Goal: Task Accomplishment & Management: Manage account settings

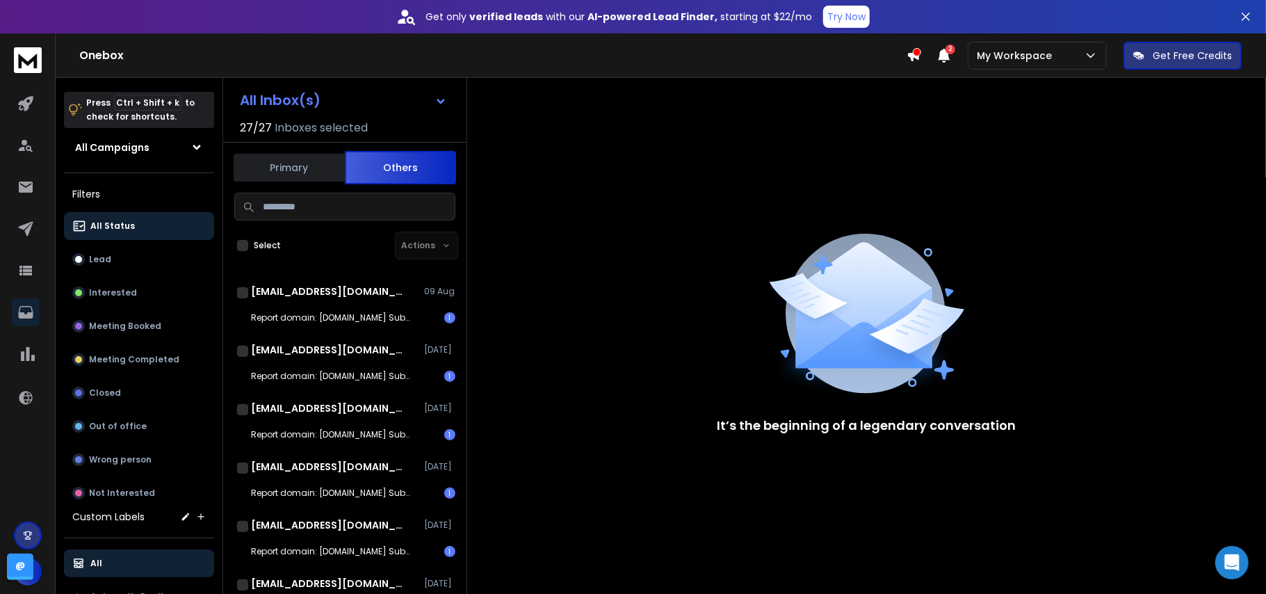
click at [268, 168] on button "Primary" at bounding box center [289, 167] width 111 height 31
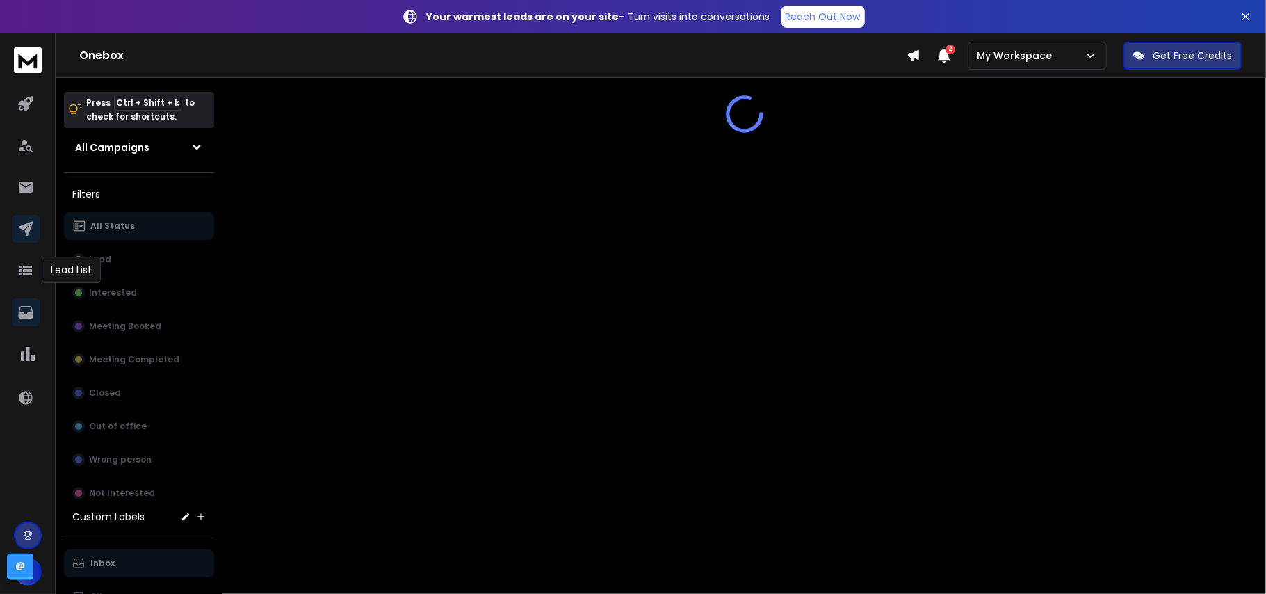
click at [25, 227] on icon at bounding box center [25, 228] width 15 height 15
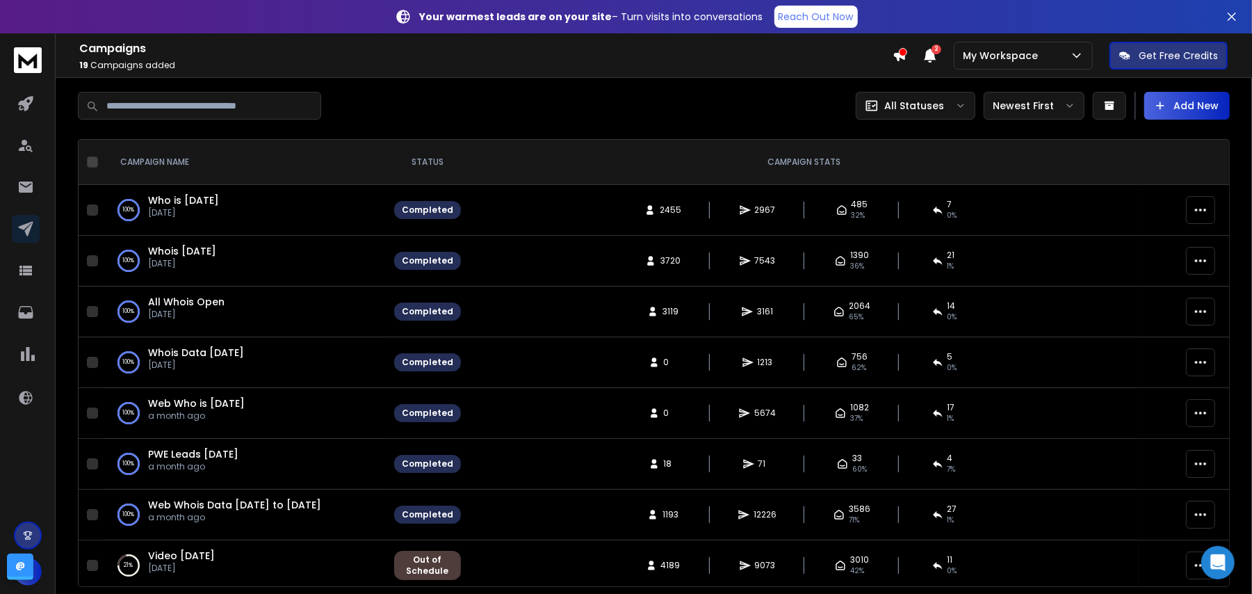
click at [209, 195] on span "Who is [DATE]" at bounding box center [183, 200] width 71 height 14
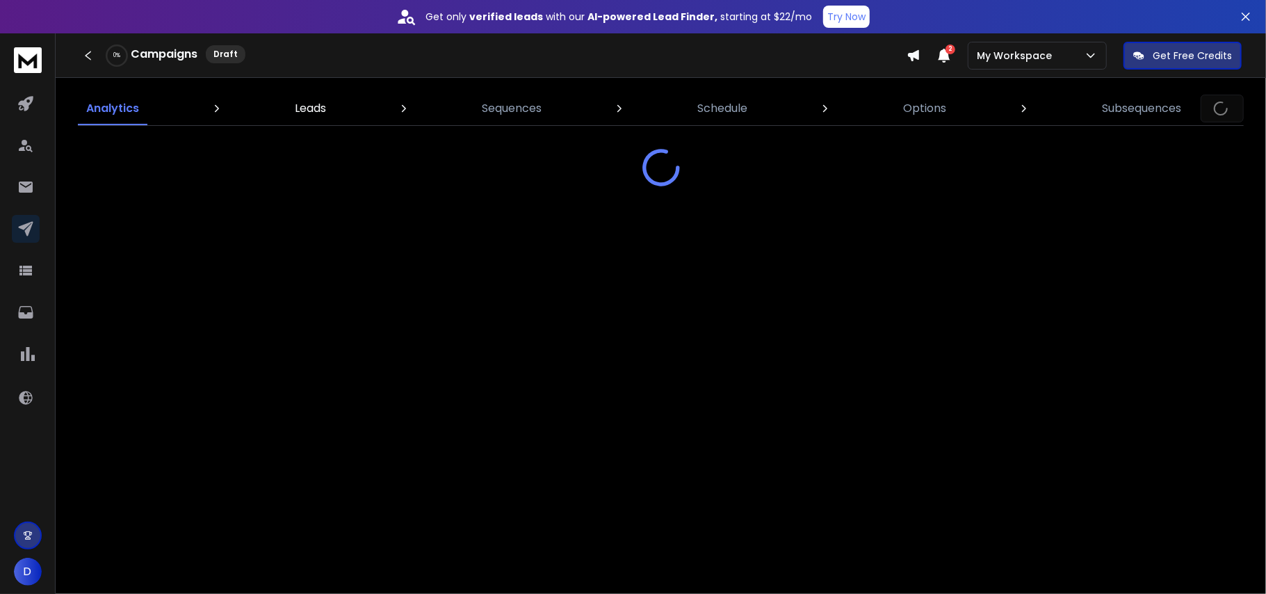
click at [295, 120] on link "Leads" at bounding box center [310, 108] width 48 height 33
click at [298, 115] on p "Leads" at bounding box center [310, 108] width 31 height 17
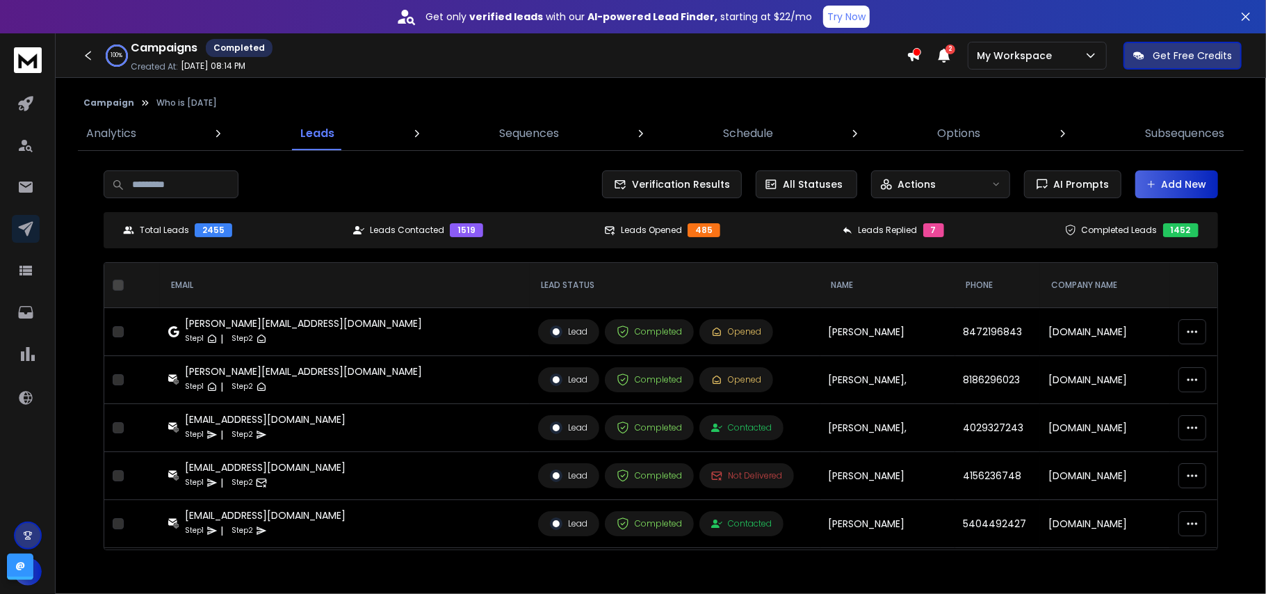
click at [1176, 170] on button "Add New" at bounding box center [1176, 184] width 83 height 28
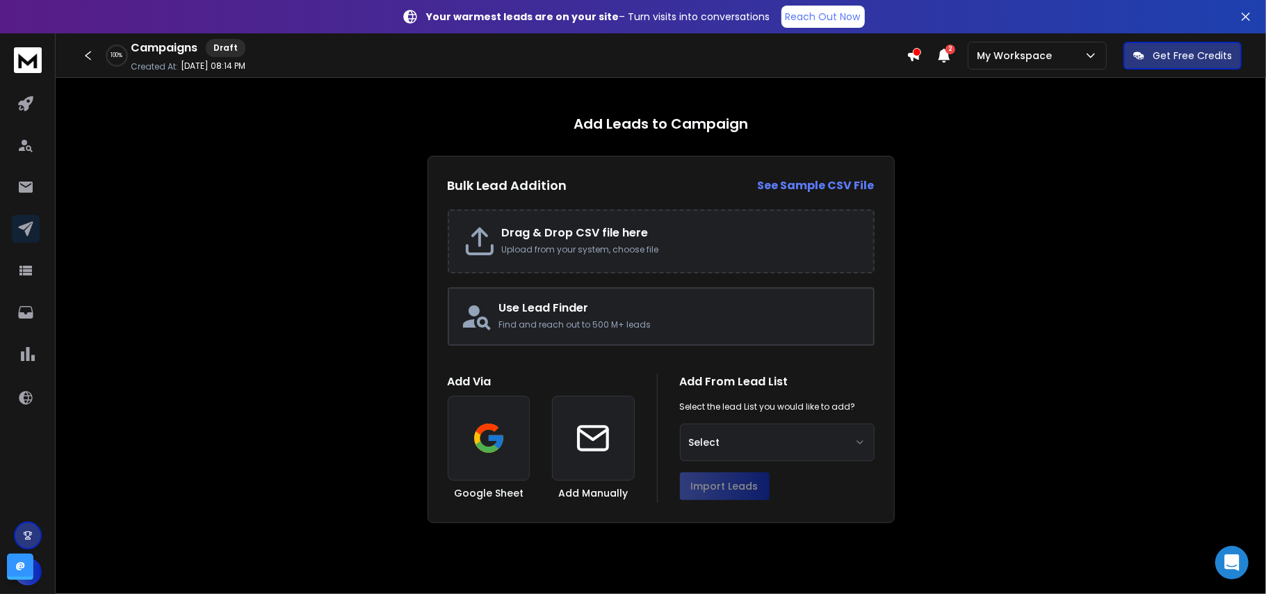
click at [640, 235] on h2 "Drag & Drop CSV file here" at bounding box center [680, 233] width 357 height 17
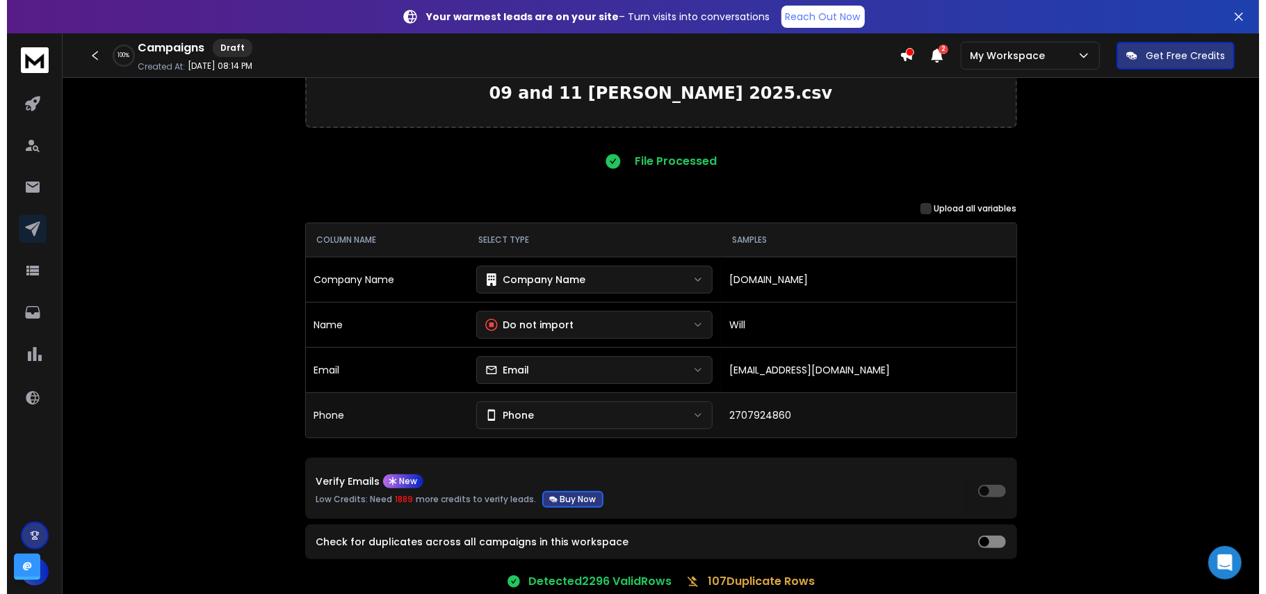
scroll to position [134, 0]
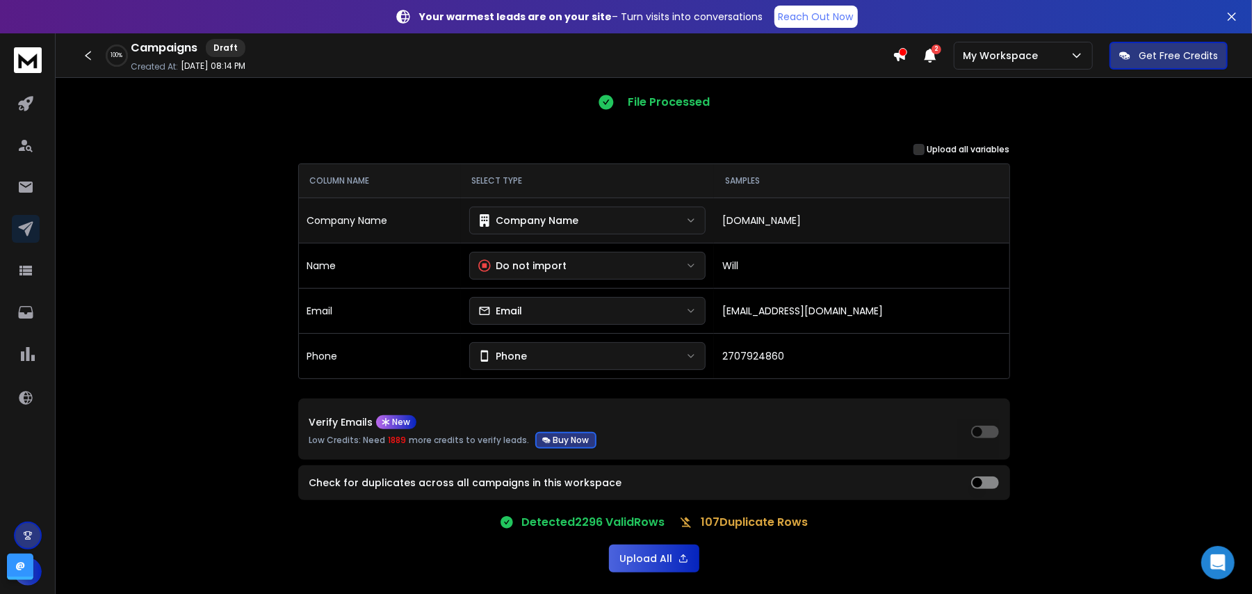
click at [696, 221] on icon "button" at bounding box center [690, 220] width 11 height 11
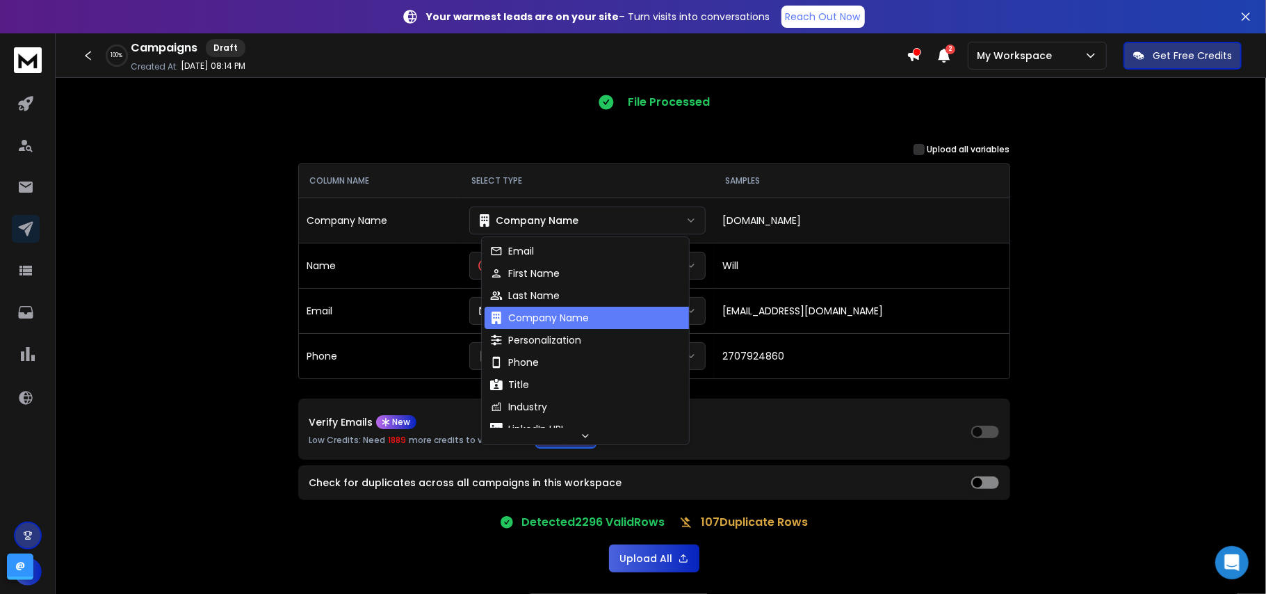
scroll to position [0, 3]
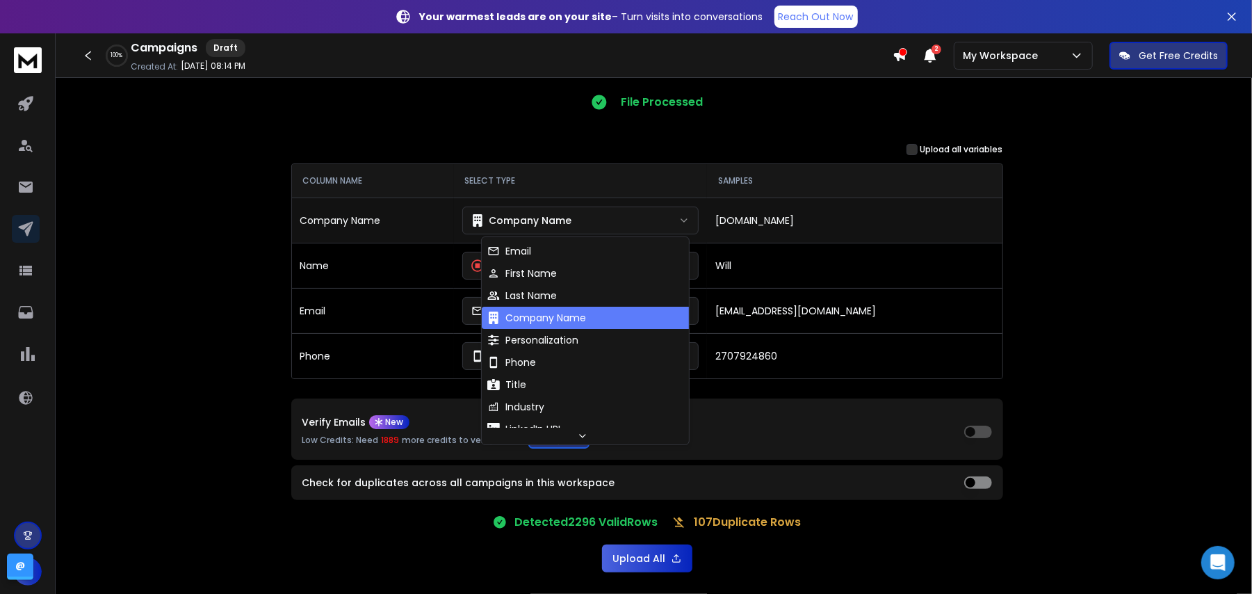
click at [690, 221] on icon "button" at bounding box center [683, 220] width 11 height 11
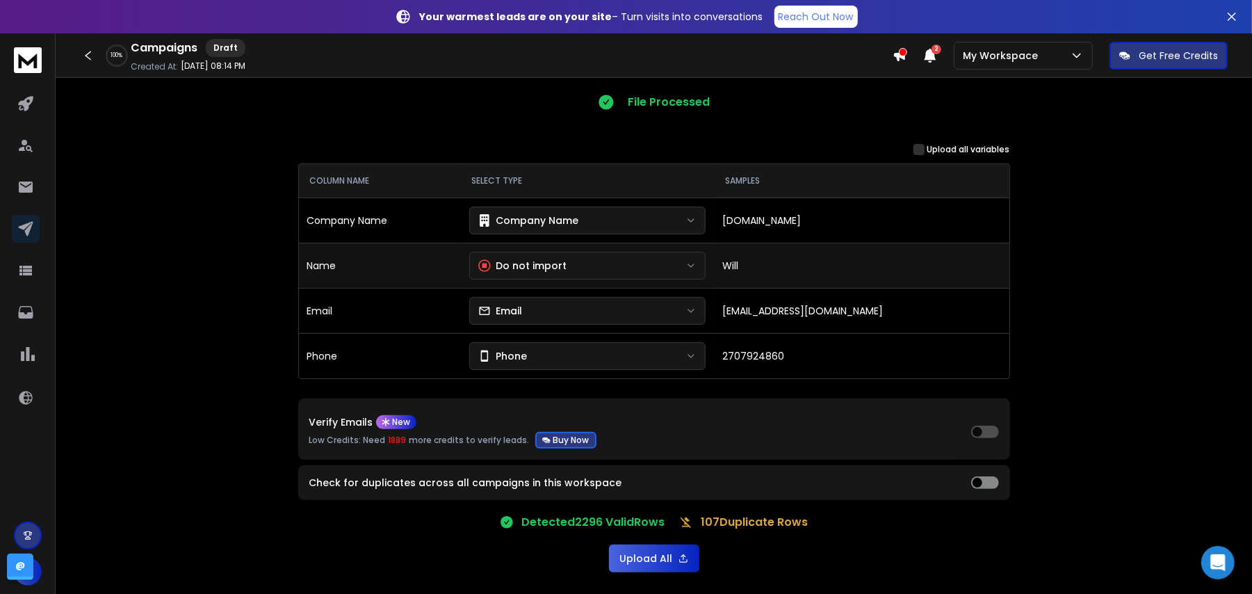
click at [706, 262] on button "Do not import" at bounding box center [587, 266] width 237 height 28
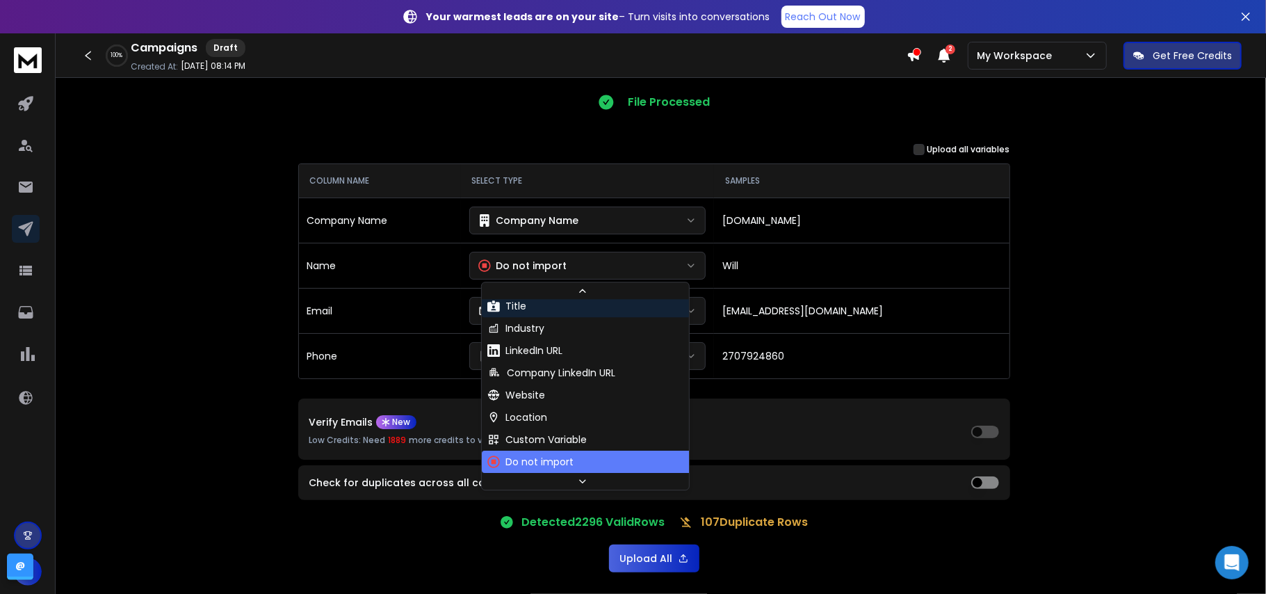
scroll to position [0, 0]
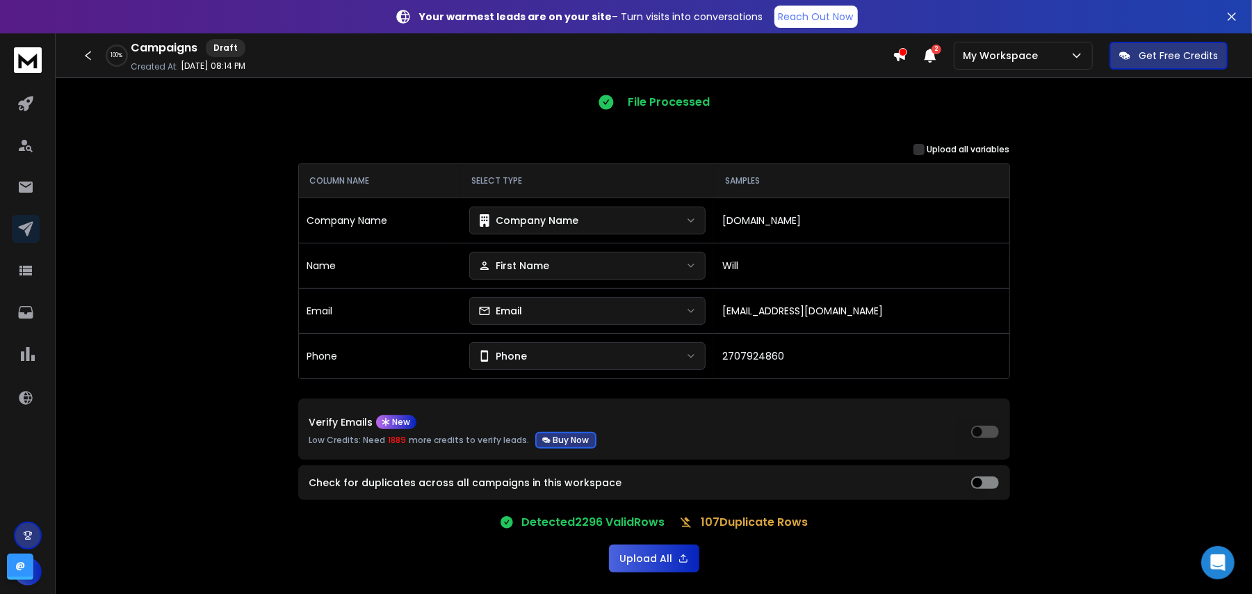
click at [984, 484] on button "Check for duplicates across all campaigns in this workspace" at bounding box center [985, 482] width 28 height 13
click at [632, 556] on button "Upload All" at bounding box center [654, 558] width 90 height 28
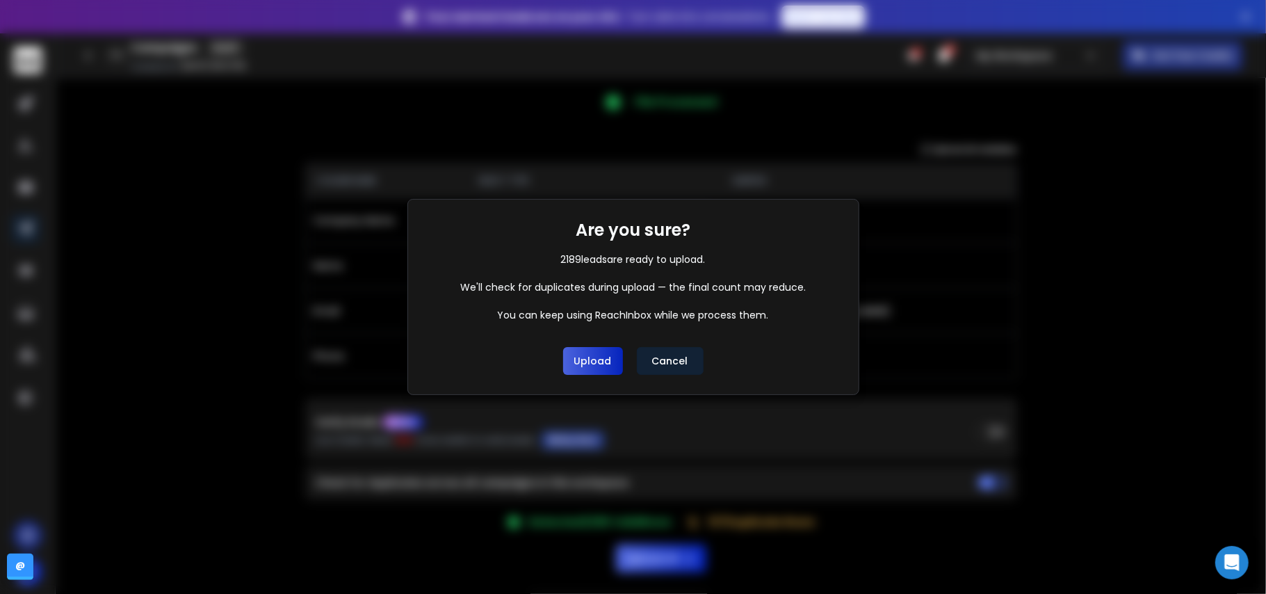
click at [594, 368] on button "Upload" at bounding box center [593, 361] width 60 height 28
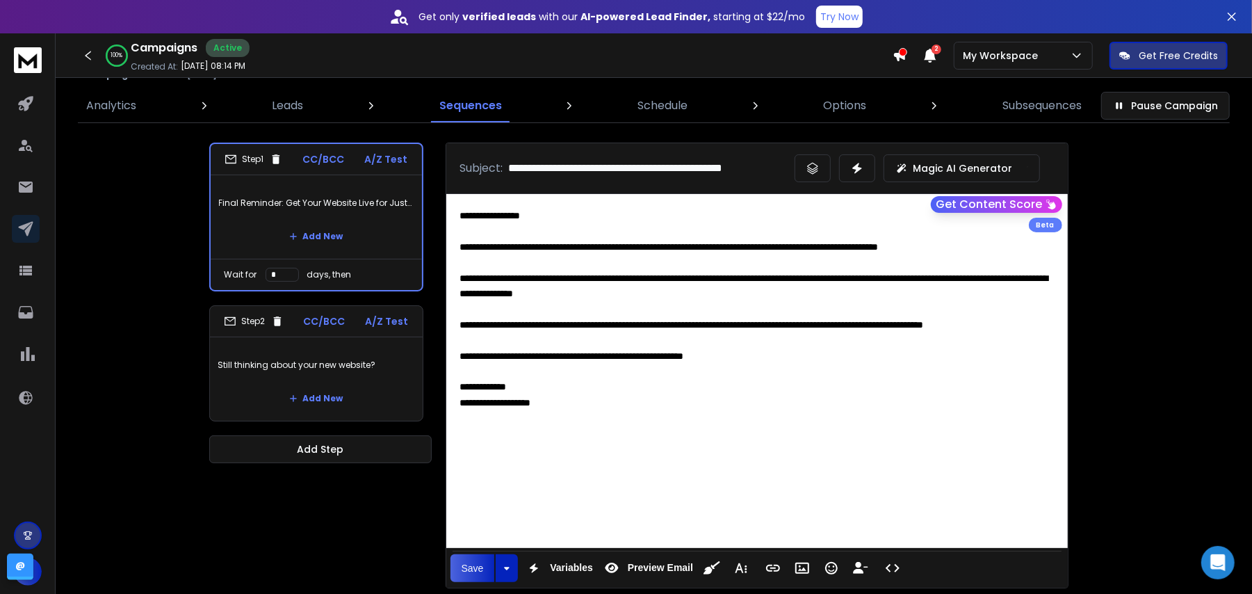
scroll to position [42, 0]
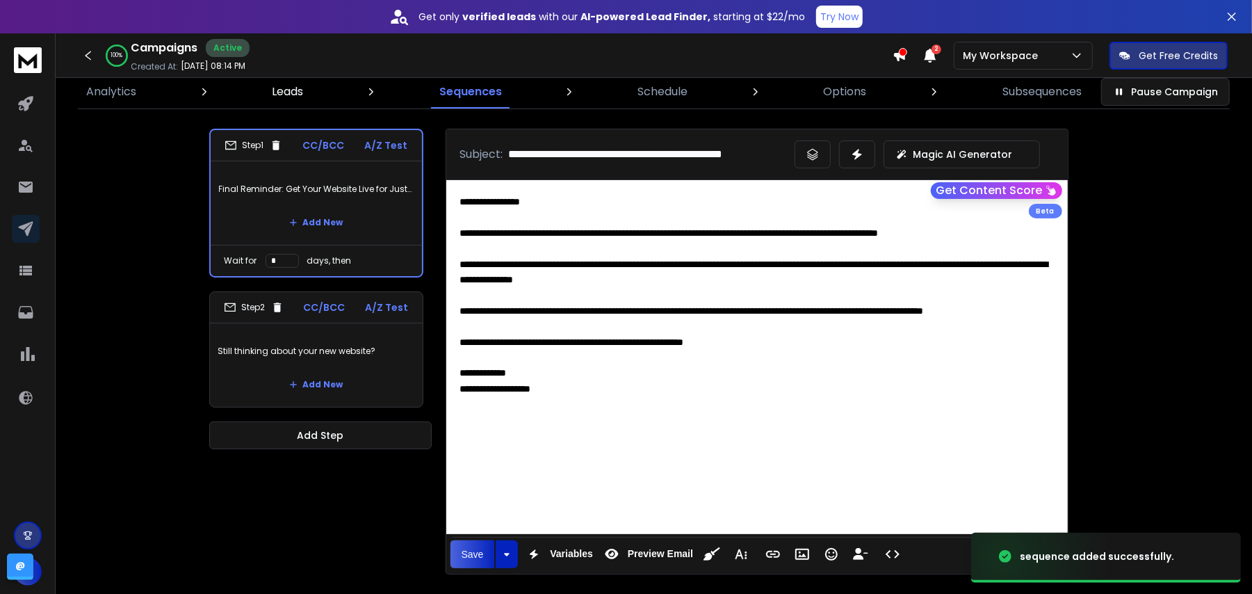
click at [295, 92] on p "Leads" at bounding box center [287, 91] width 31 height 17
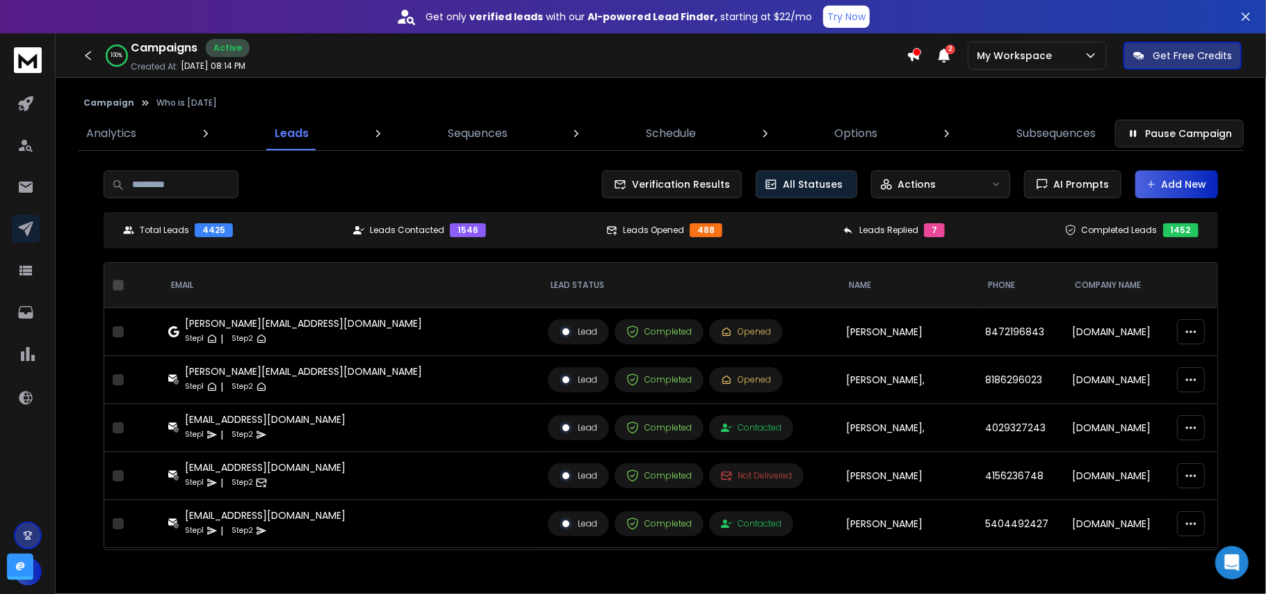
click at [804, 181] on p "All Statuses" at bounding box center [813, 184] width 60 height 14
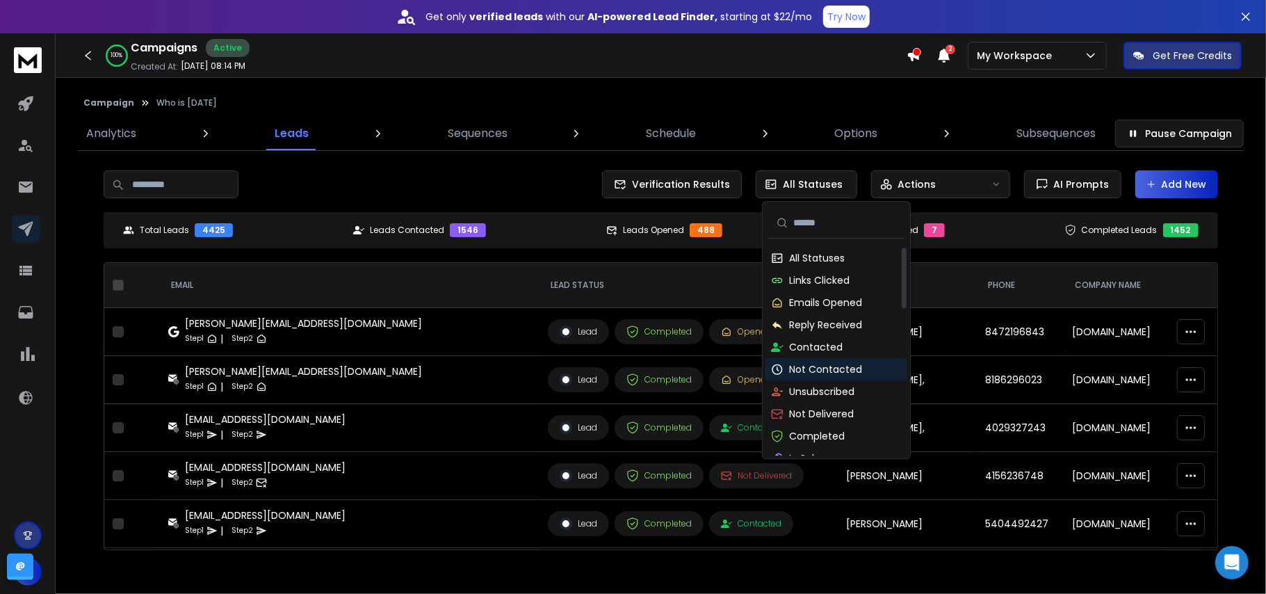
click at [832, 366] on p "Not Contacted" at bounding box center [825, 369] width 73 height 14
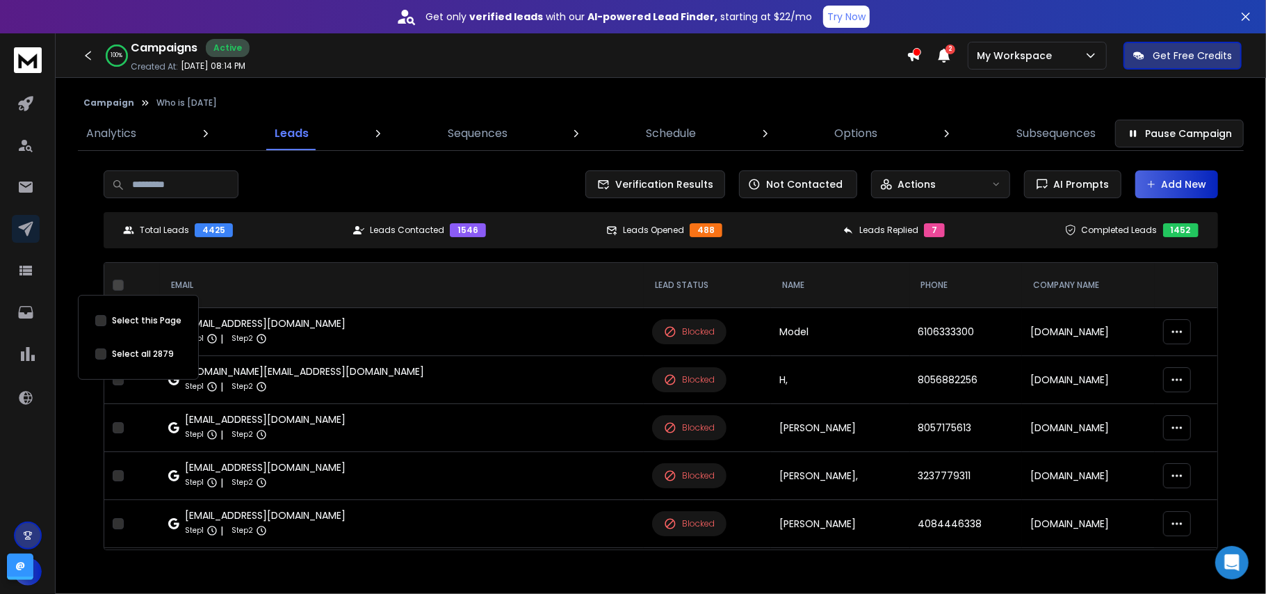
click at [101, 353] on button "Select this Page" at bounding box center [100, 353] width 11 height 11
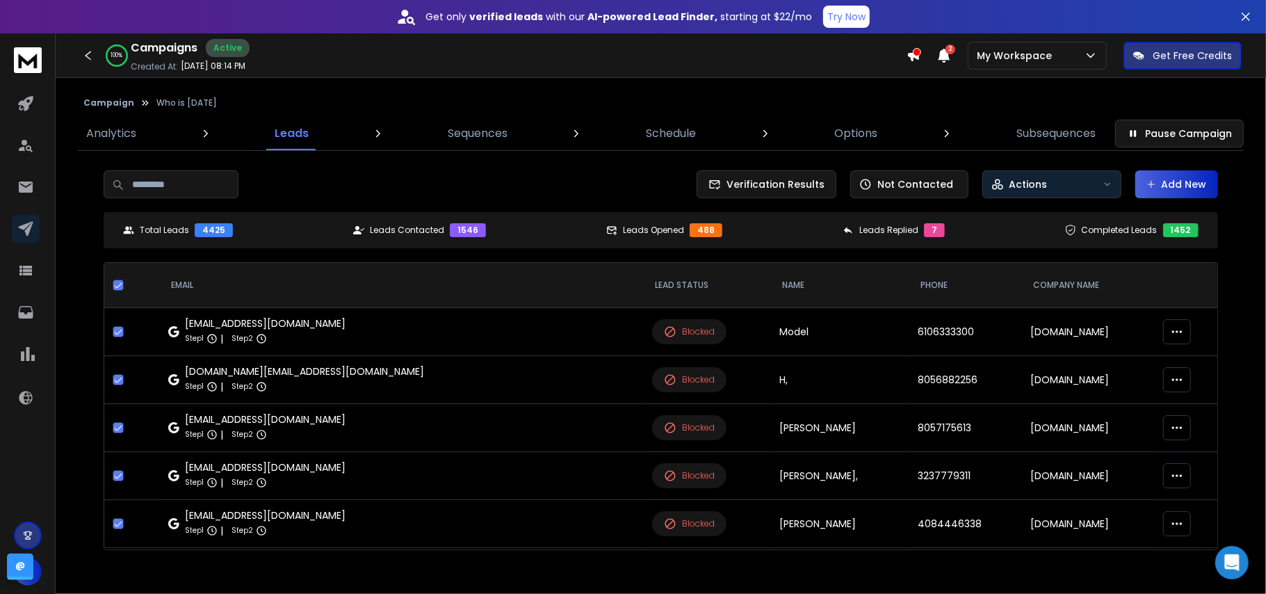
click at [1111, 181] on icon "button" at bounding box center [1107, 184] width 10 height 11
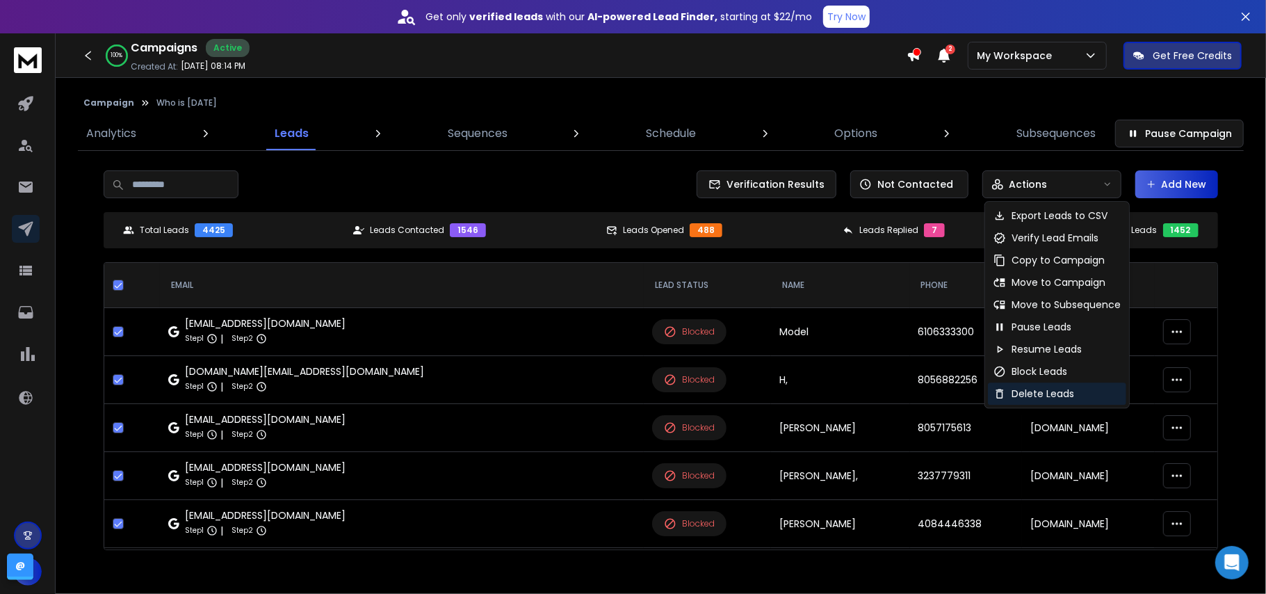
click at [1043, 387] on p "Delete Leads" at bounding box center [1042, 393] width 63 height 14
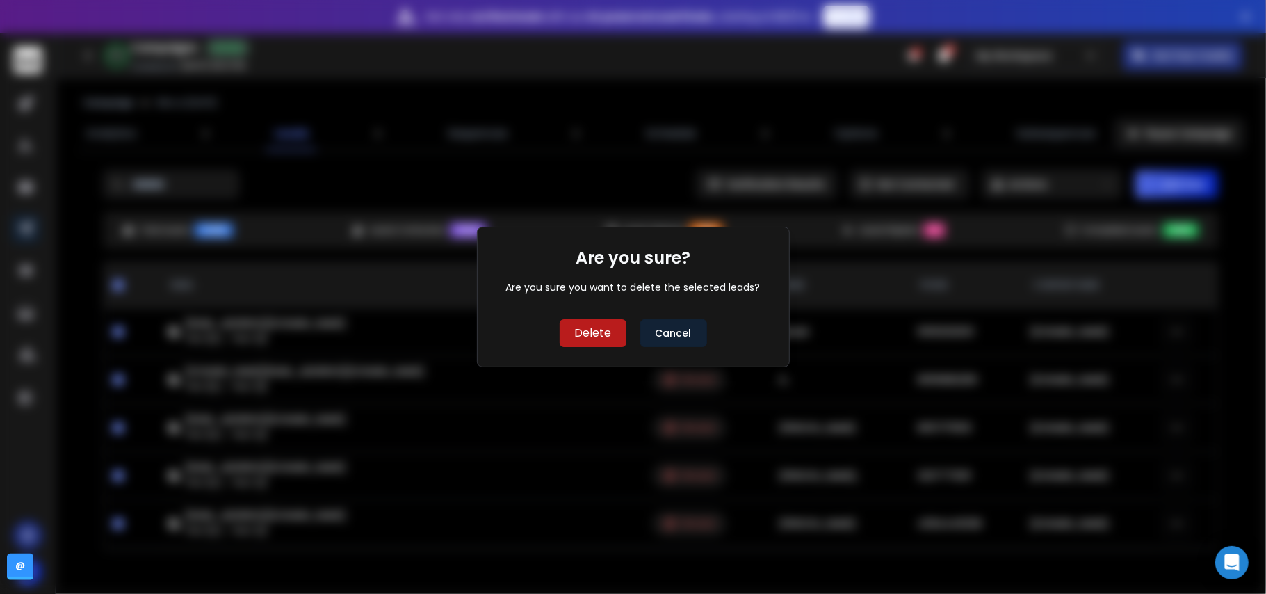
click at [589, 335] on button "Delete" at bounding box center [593, 333] width 67 height 28
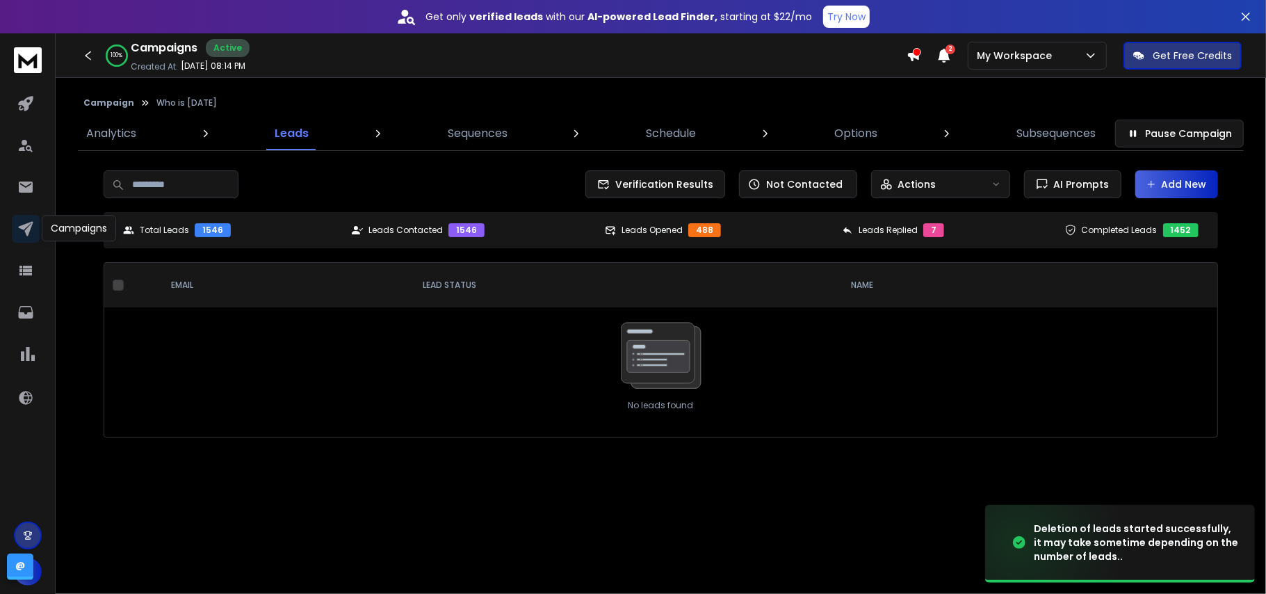
click at [26, 220] on icon at bounding box center [25, 228] width 17 height 17
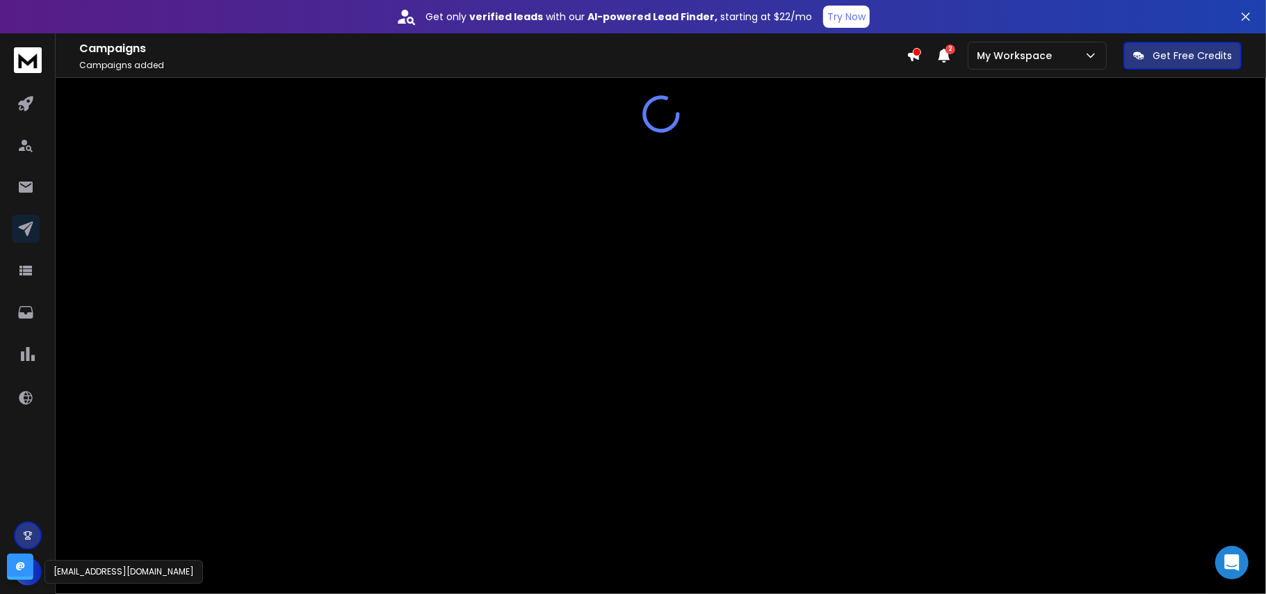
click at [39, 569] on span "D" at bounding box center [28, 571] width 28 height 28
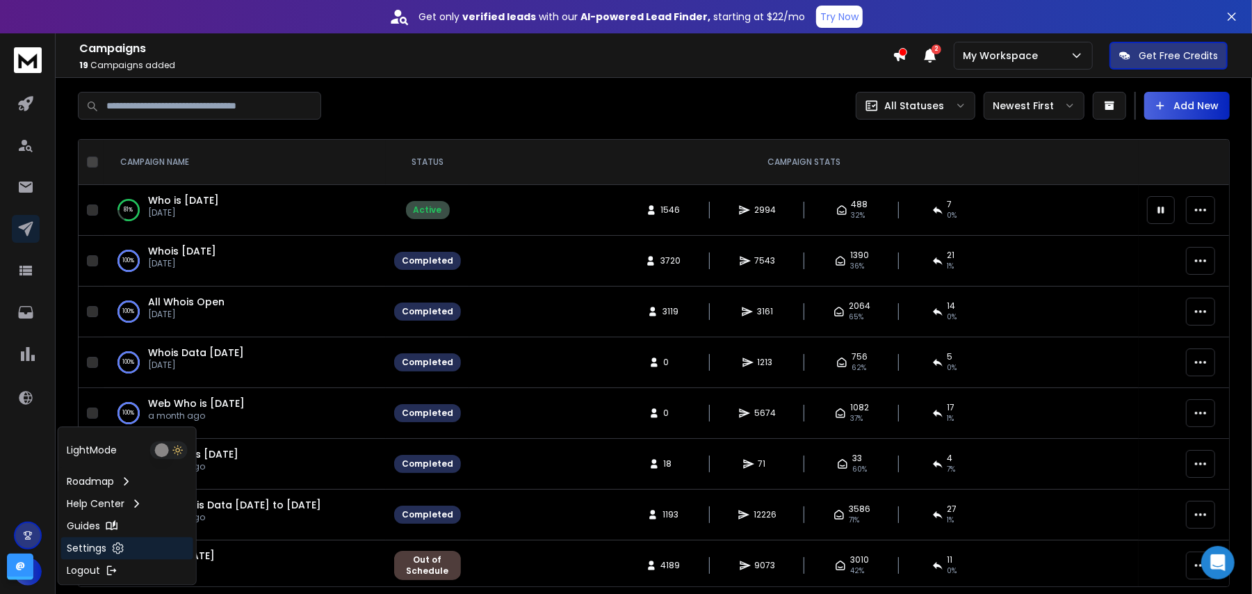
click at [95, 557] on div "Settings" at bounding box center [127, 548] width 132 height 22
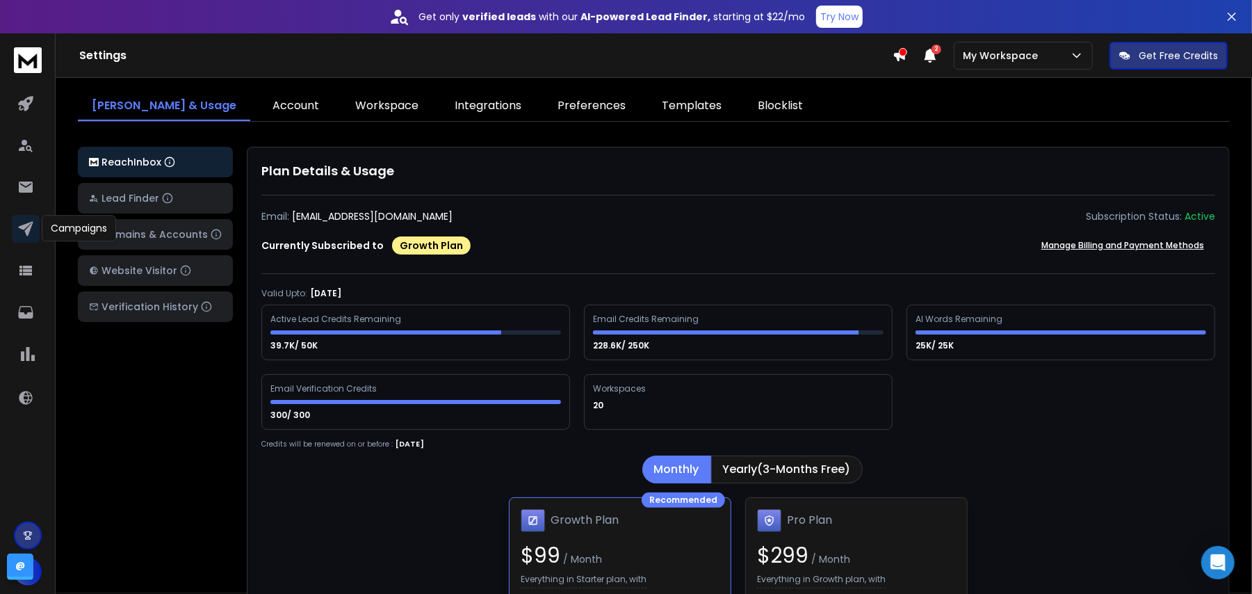
click at [29, 234] on icon at bounding box center [25, 228] width 17 height 17
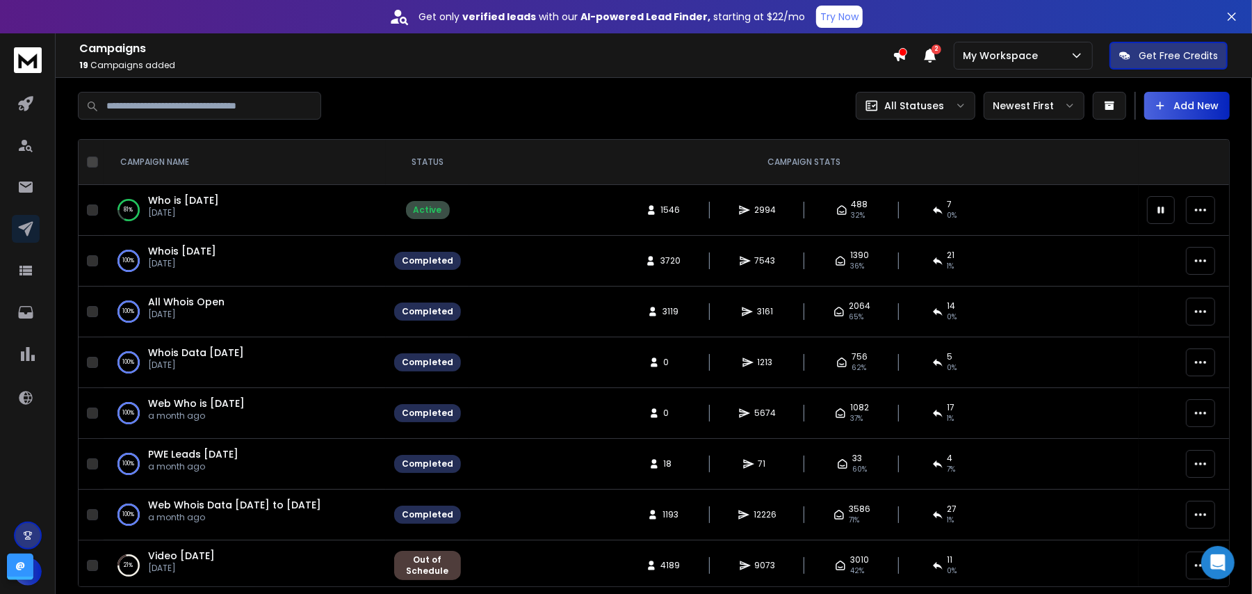
click at [1155, 209] on icon at bounding box center [1161, 210] width 13 height 13
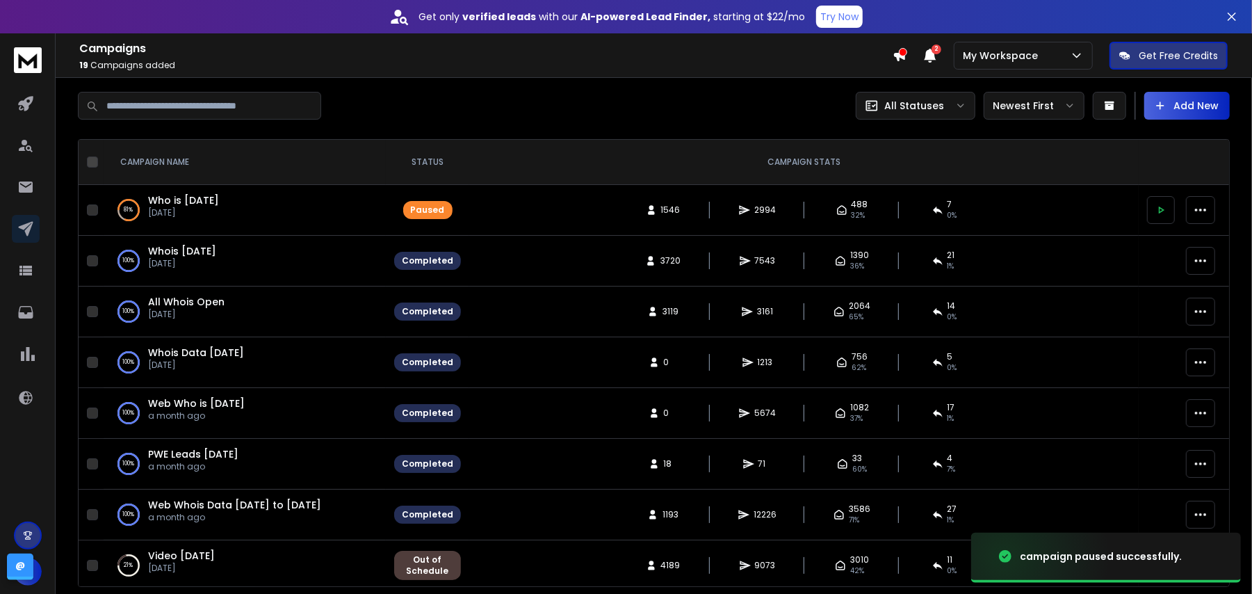
click at [1193, 212] on icon "button" at bounding box center [1200, 210] width 14 height 14
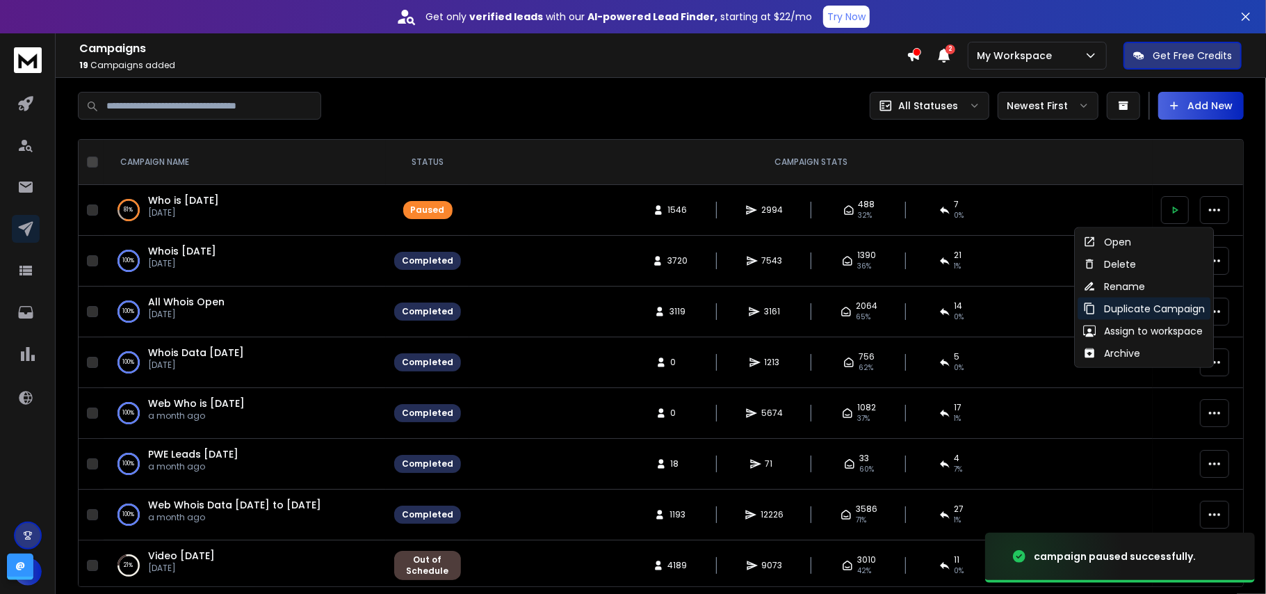
click at [1151, 309] on div "Duplicate Campaign" at bounding box center [1144, 309] width 122 height 14
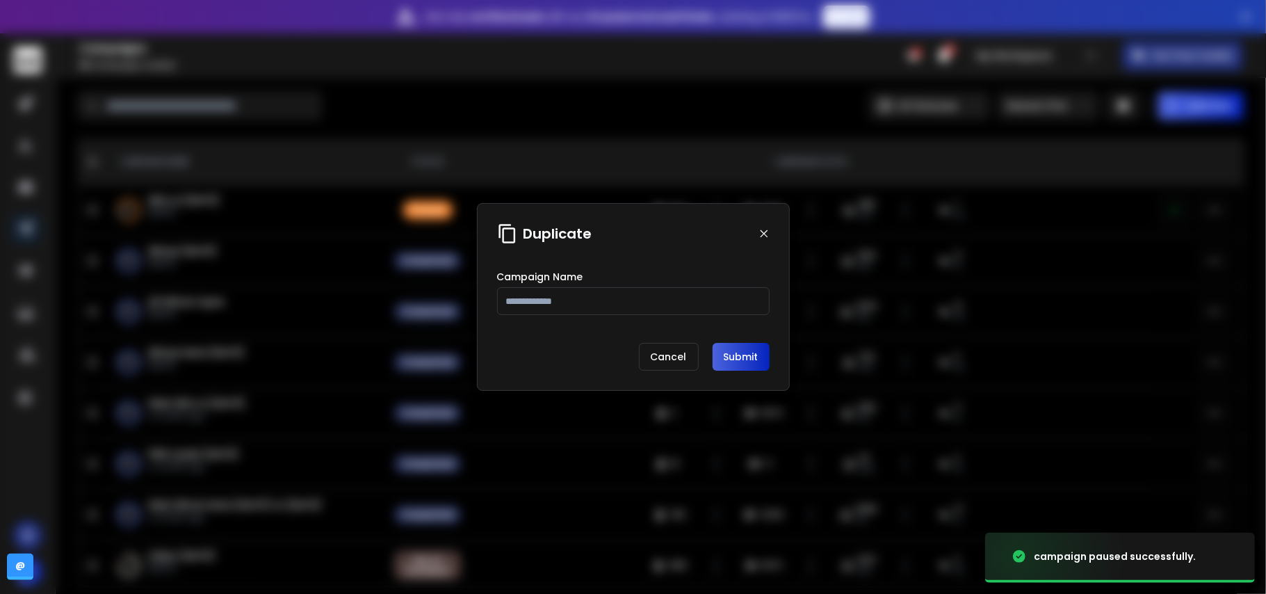
click at [553, 304] on input "text" at bounding box center [633, 301] width 272 height 28
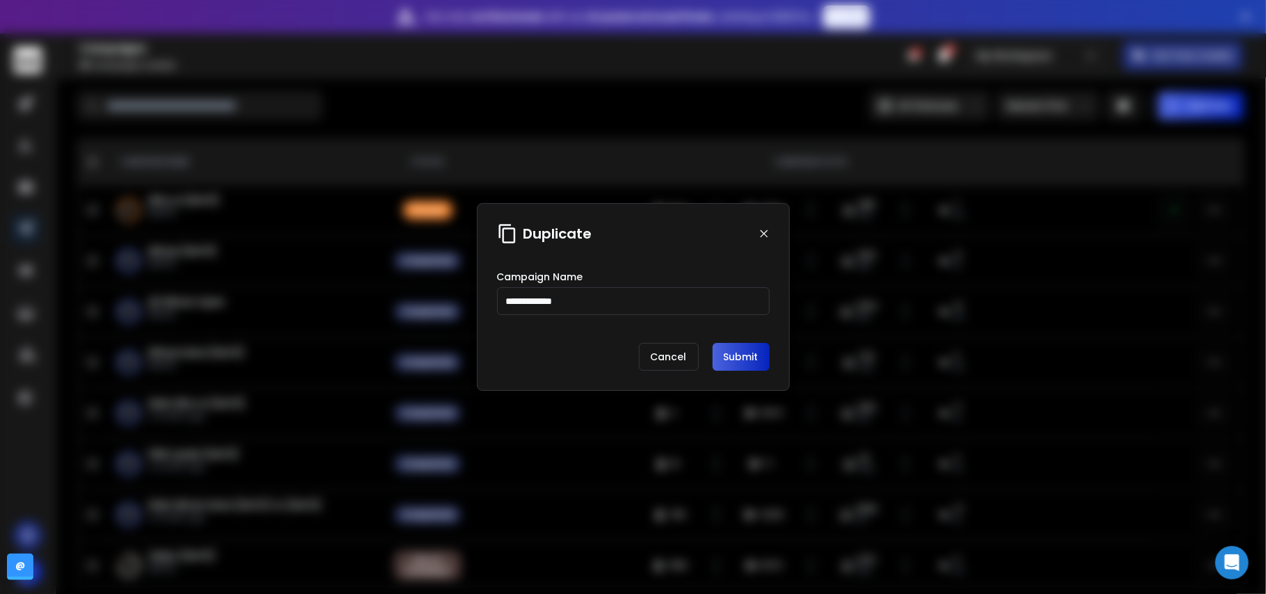
type input "**********"
click at [717, 354] on button "Submit" at bounding box center [740, 357] width 57 height 28
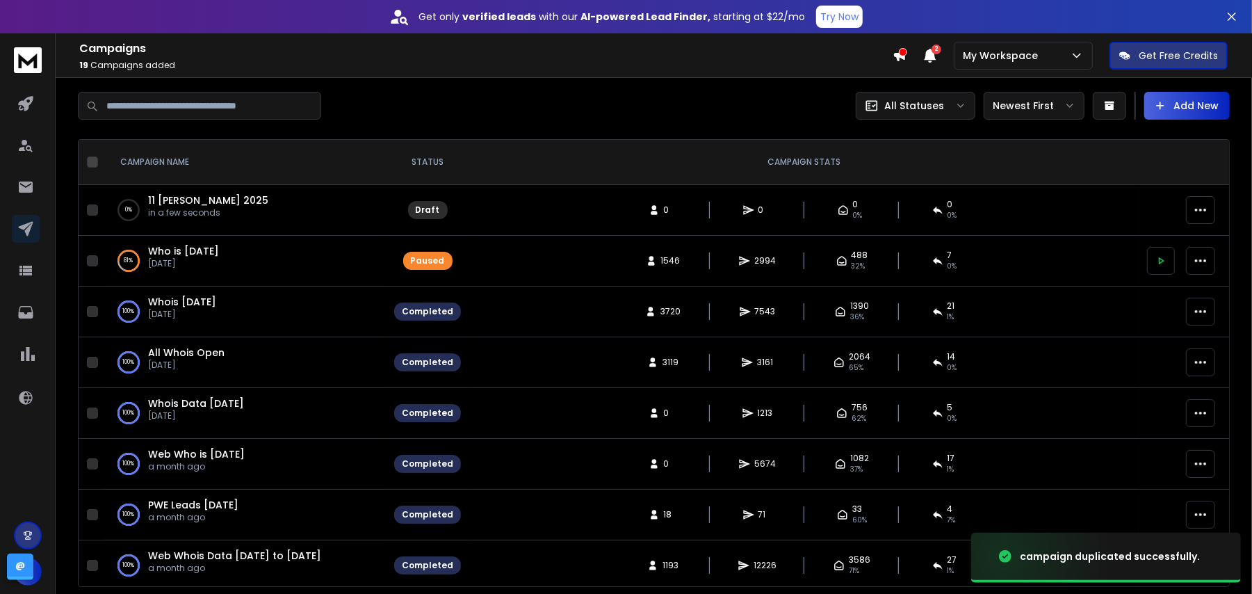
click at [190, 199] on span "11 Augst 2025" at bounding box center [208, 200] width 120 height 14
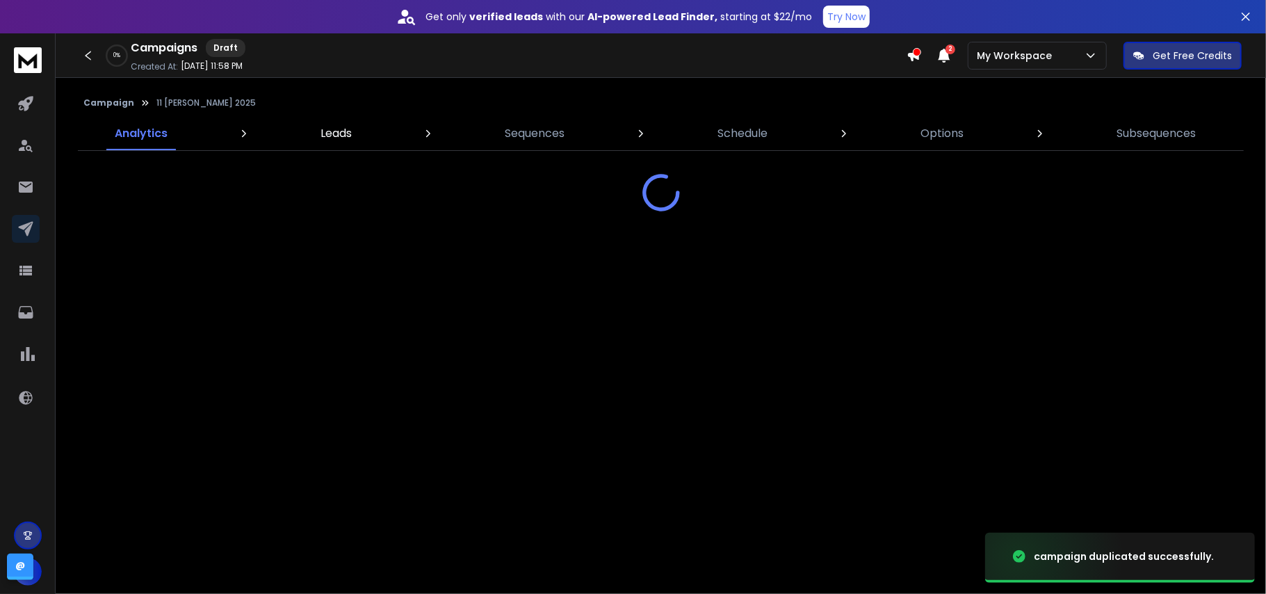
click at [342, 135] on p "Leads" at bounding box center [335, 133] width 31 height 17
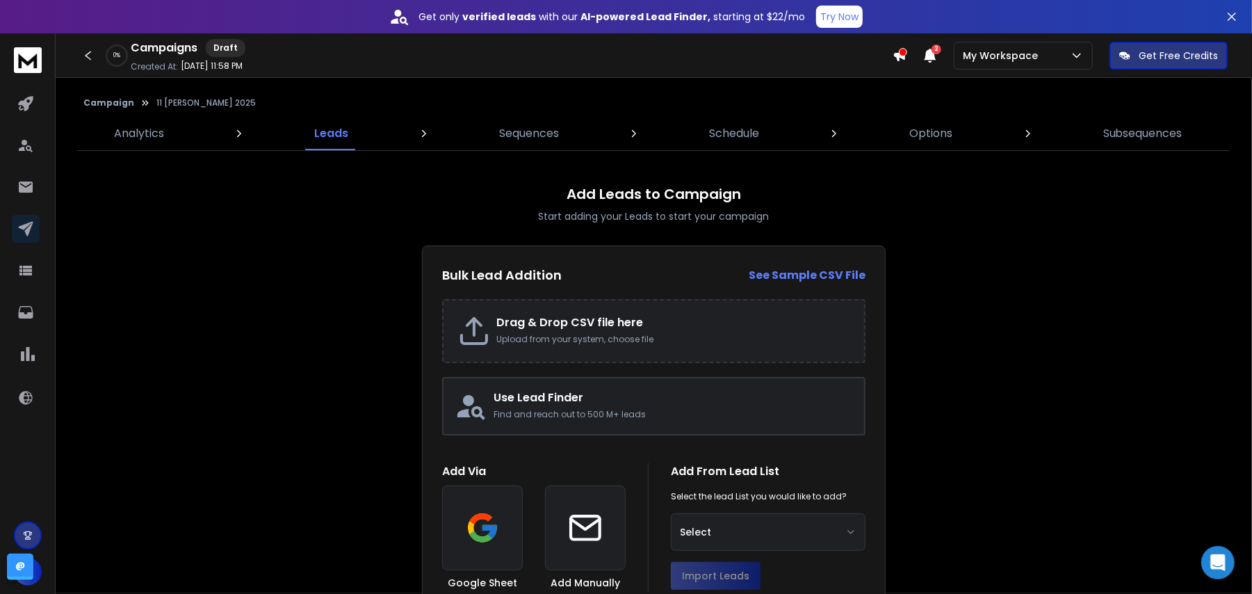
click at [635, 326] on h2 "Drag & Drop CSV file here" at bounding box center [673, 322] width 354 height 17
type input "**********"
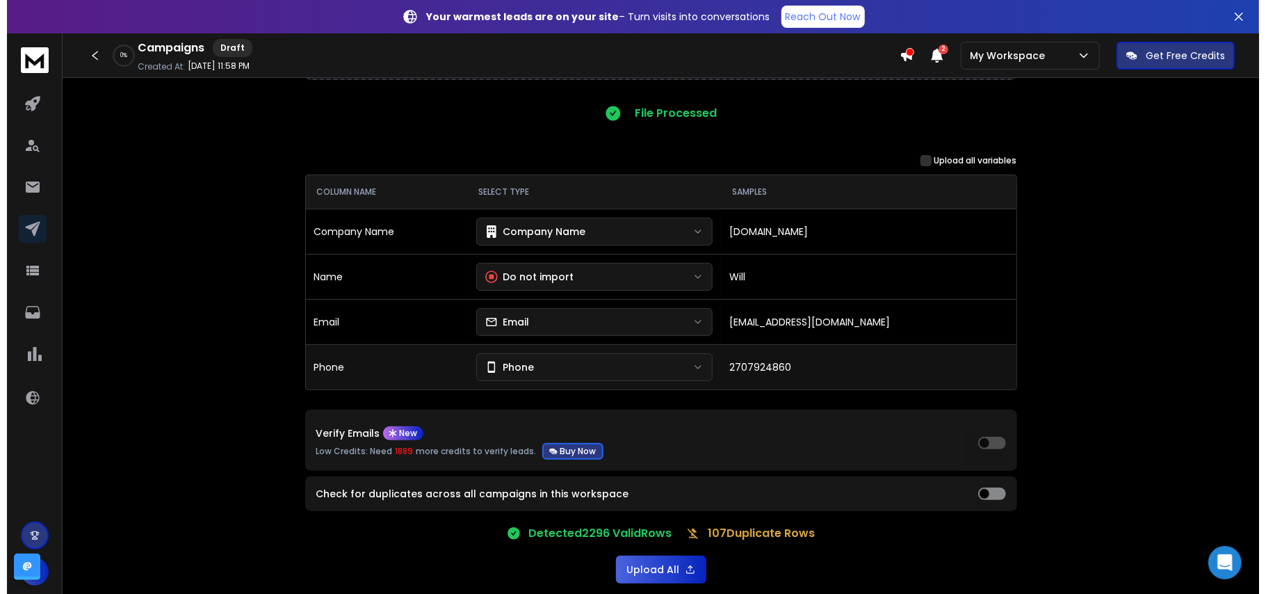
scroll to position [134, 0]
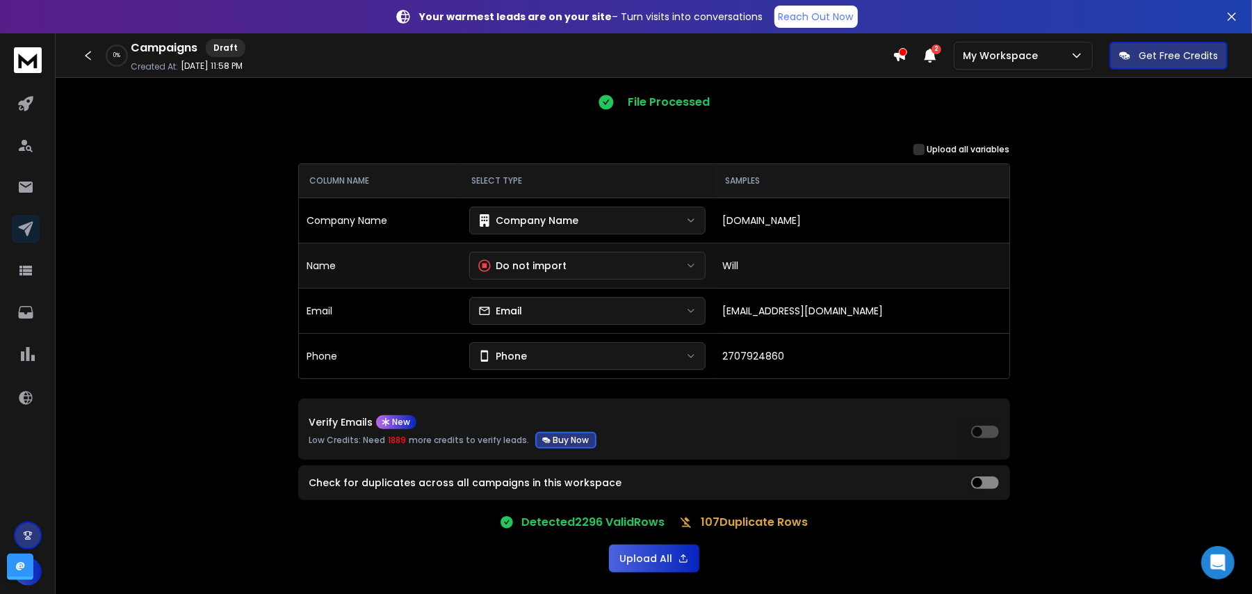
click at [696, 266] on icon "button" at bounding box center [690, 265] width 11 height 11
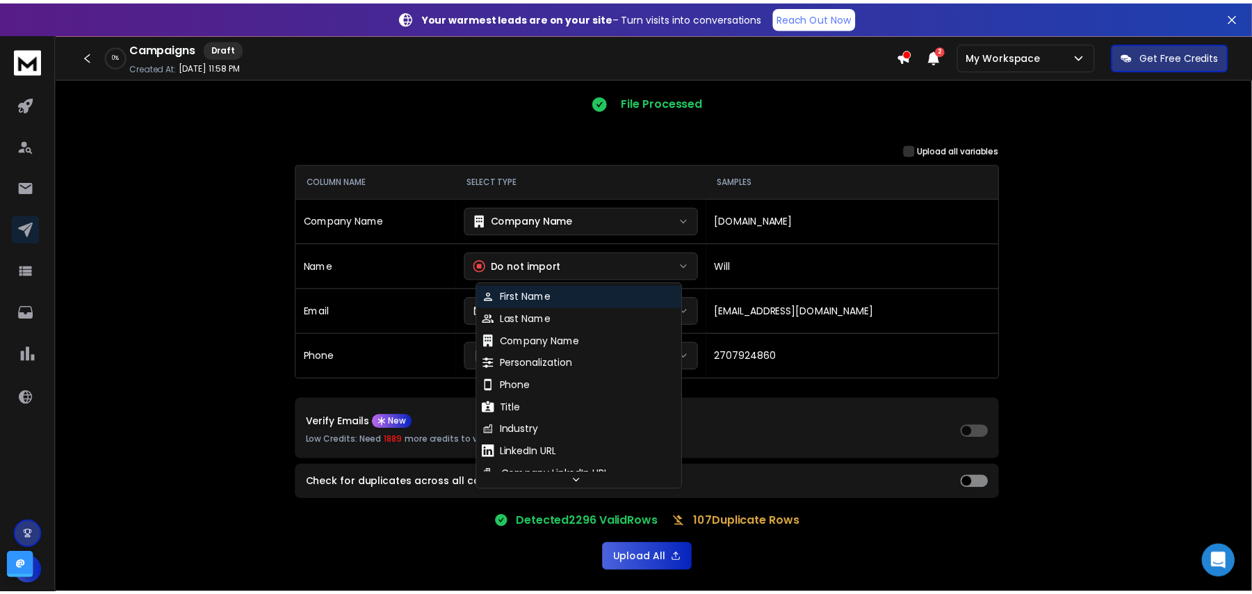
scroll to position [0, 0]
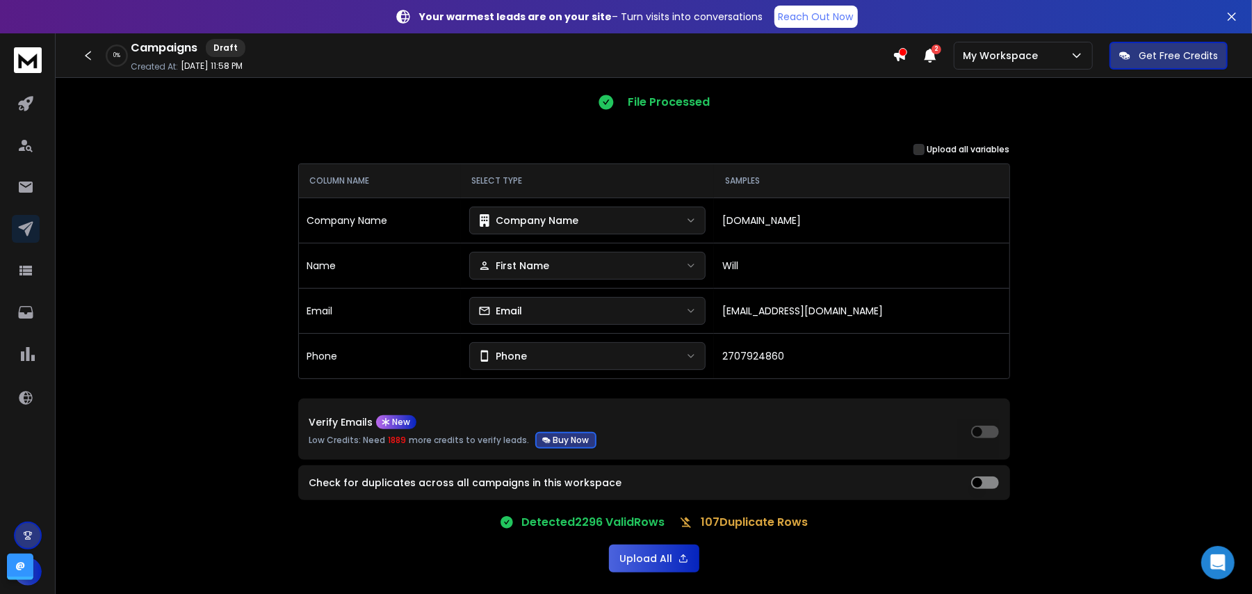
click at [616, 554] on button "Upload All" at bounding box center [654, 558] width 90 height 28
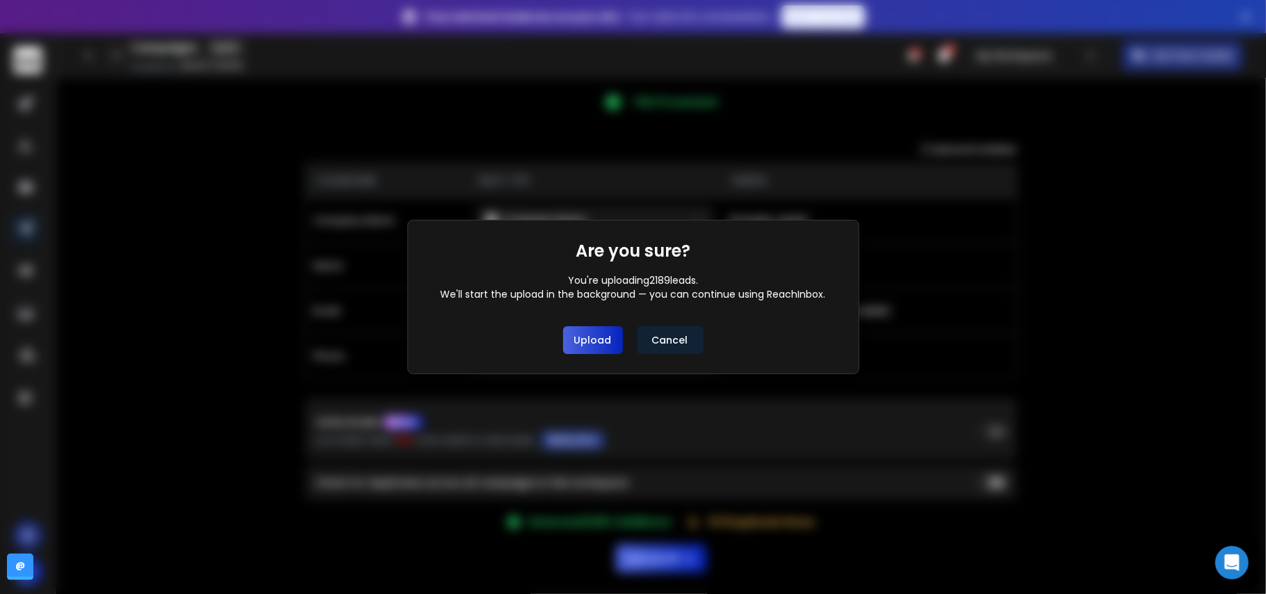
click at [666, 341] on button "Cancel" at bounding box center [670, 340] width 67 height 28
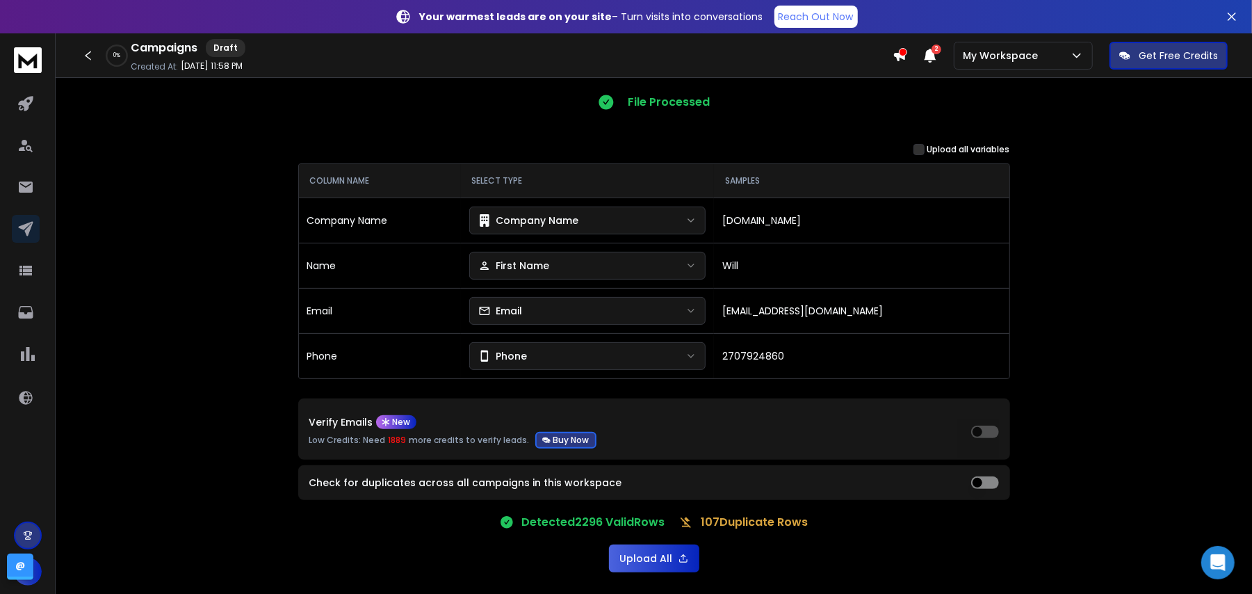
click at [996, 484] on button "Check for duplicates across all campaigns in this workspace" at bounding box center [985, 482] width 28 height 13
click at [631, 554] on button "Upload All" at bounding box center [654, 558] width 90 height 28
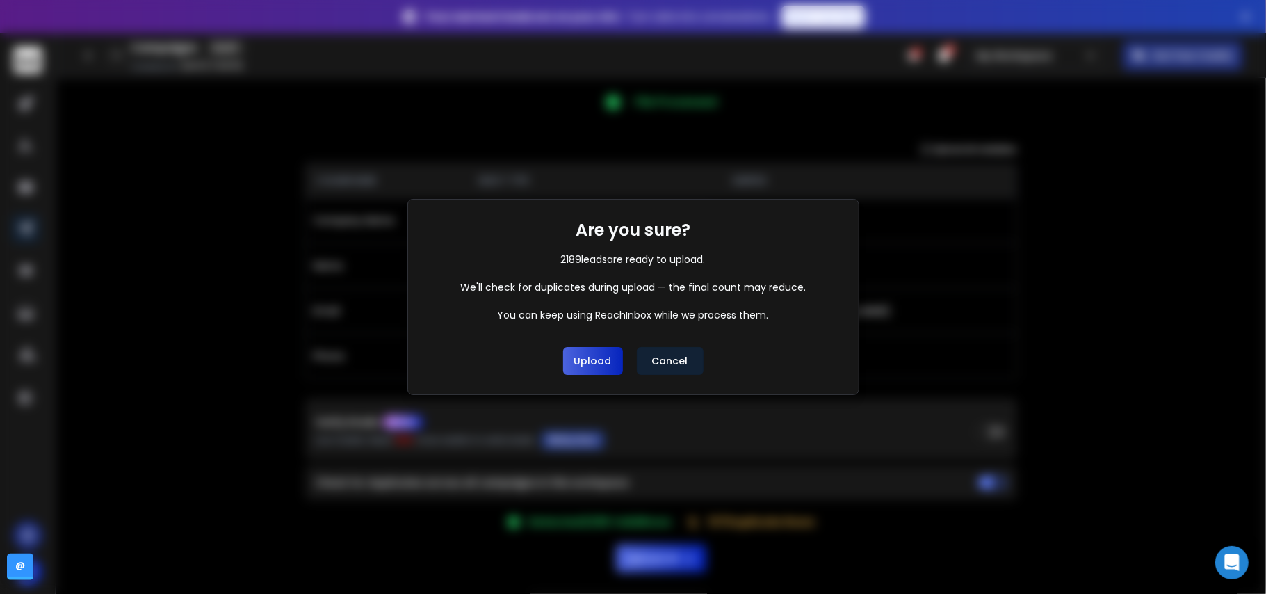
click at [595, 353] on button "Upload" at bounding box center [593, 361] width 60 height 28
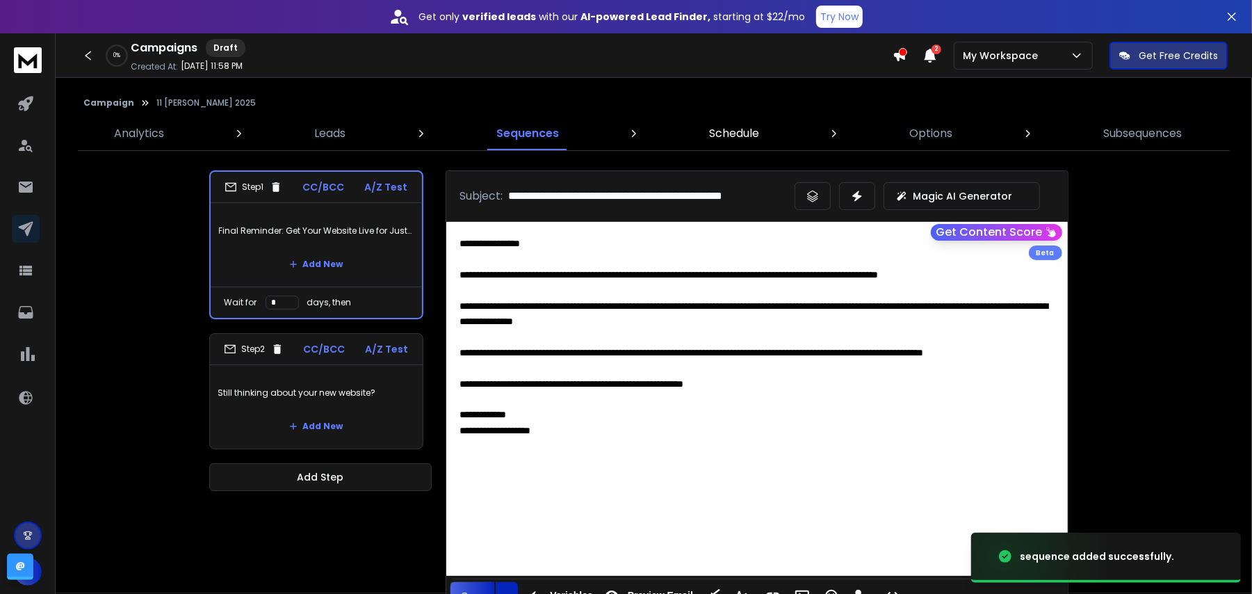
click at [738, 129] on p "Schedule" at bounding box center [734, 133] width 50 height 17
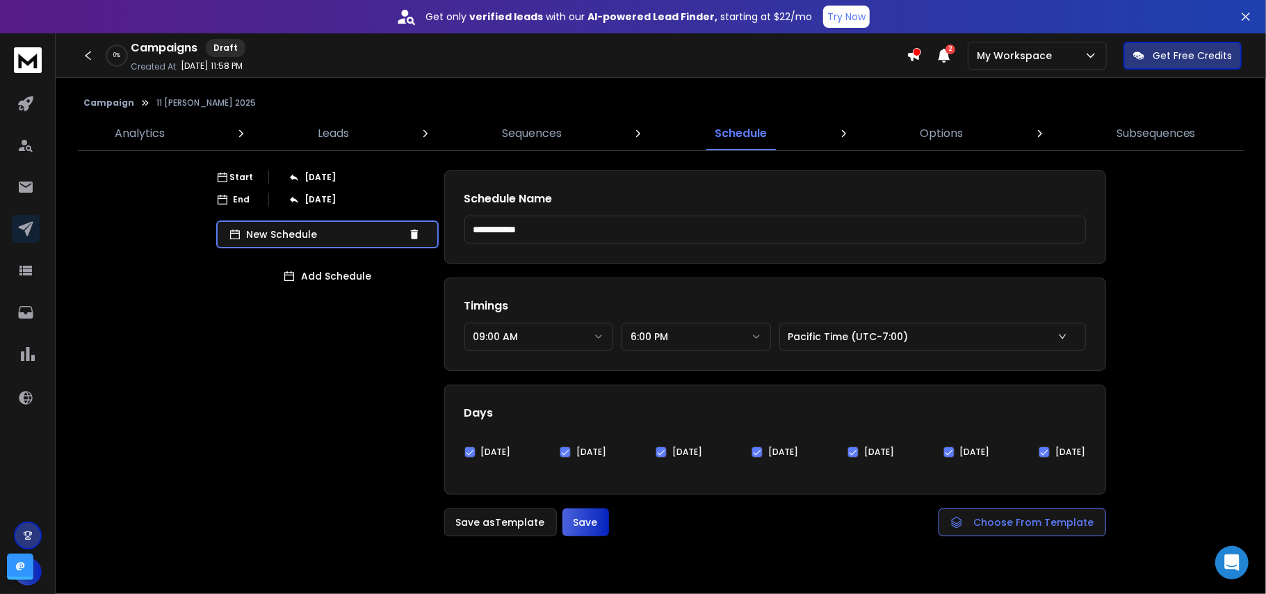
click at [336, 181] on p "Tue Aug 05 2025" at bounding box center [320, 177] width 31 height 11
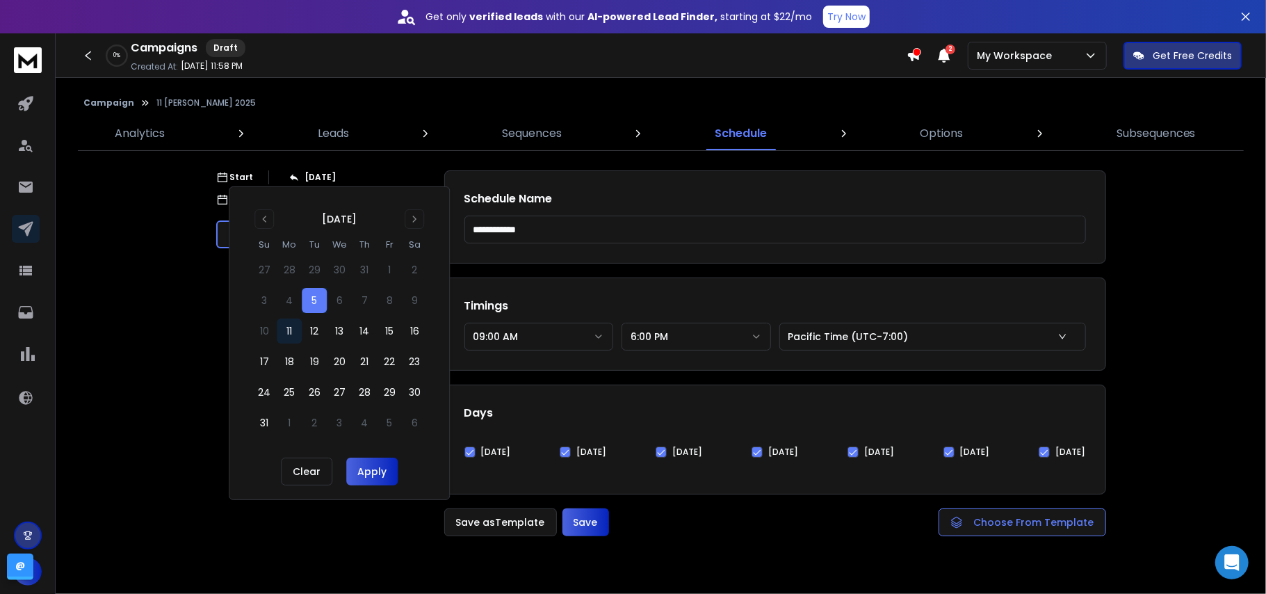
click at [287, 331] on button "11" at bounding box center [289, 330] width 25 height 25
click at [370, 463] on button "Apply" at bounding box center [371, 471] width 51 height 28
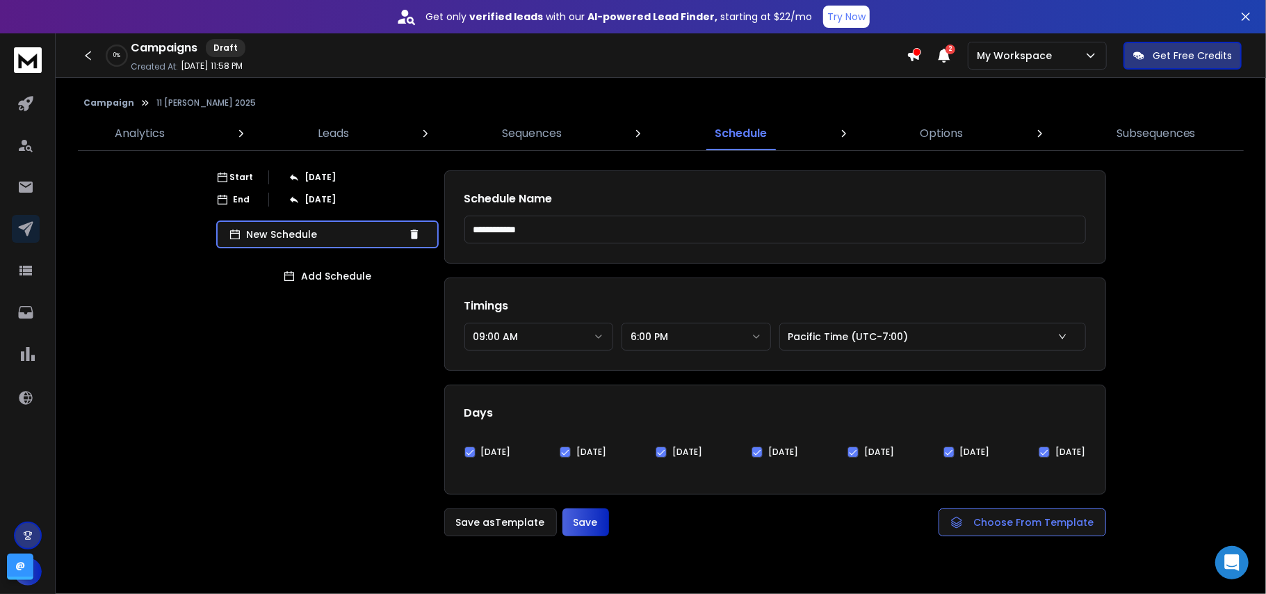
click at [573, 517] on button "Save" at bounding box center [585, 522] width 47 height 28
click at [923, 129] on p "Options" at bounding box center [941, 133] width 43 height 17
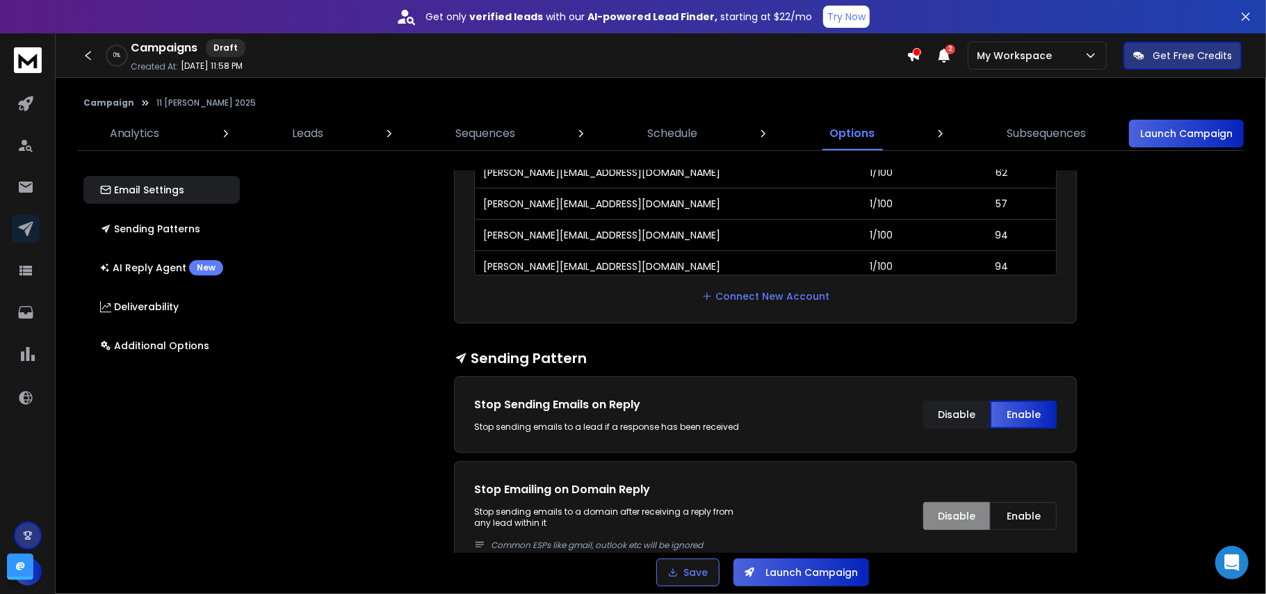
scroll to position [370, 0]
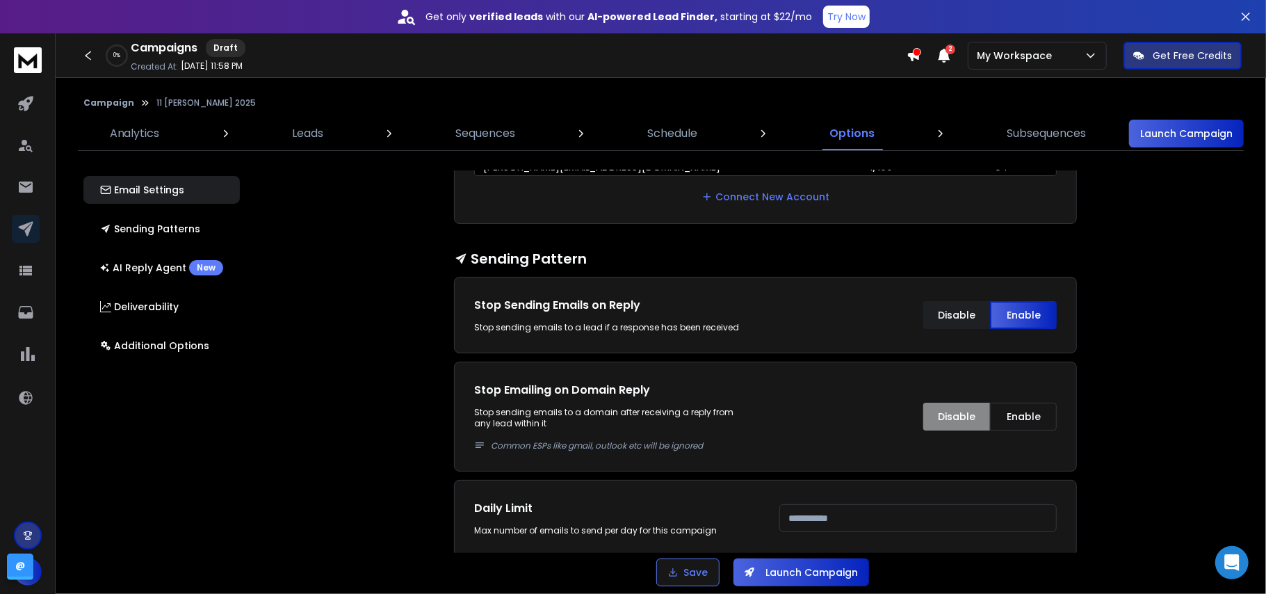
click at [804, 570] on button "Launch Campaign" at bounding box center [801, 572] width 136 height 28
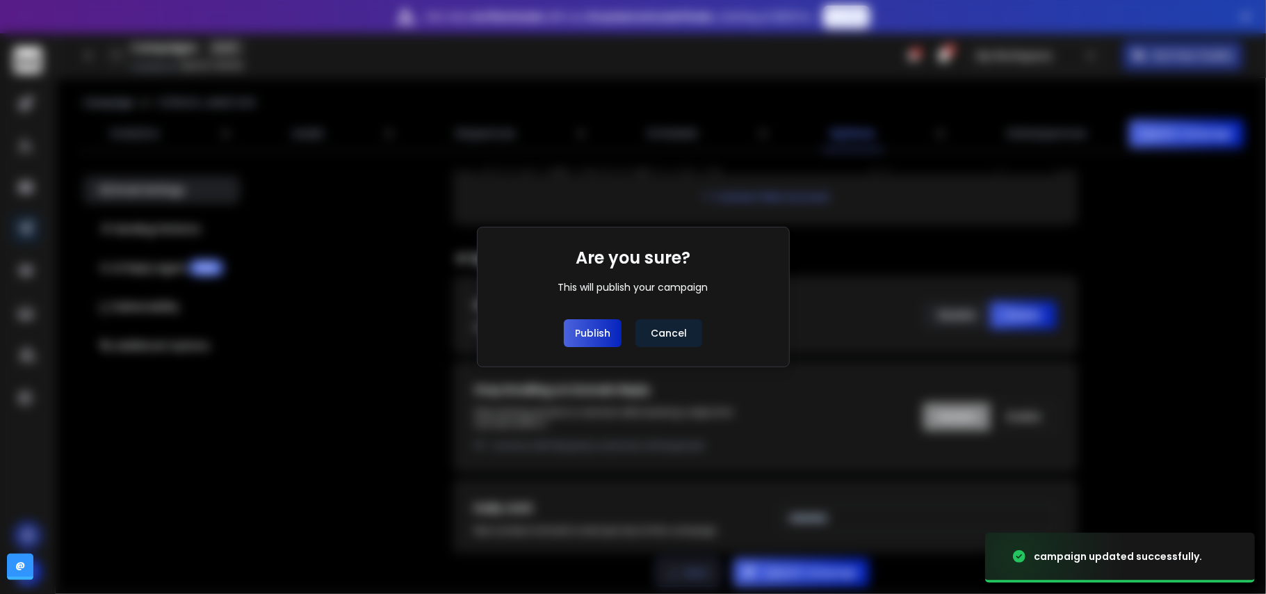
click at [549, 331] on div "Are you sure? This will publish your campaign Publish Cancel" at bounding box center [633, 297] width 272 height 100
click at [645, 331] on button "Cancel" at bounding box center [668, 333] width 67 height 28
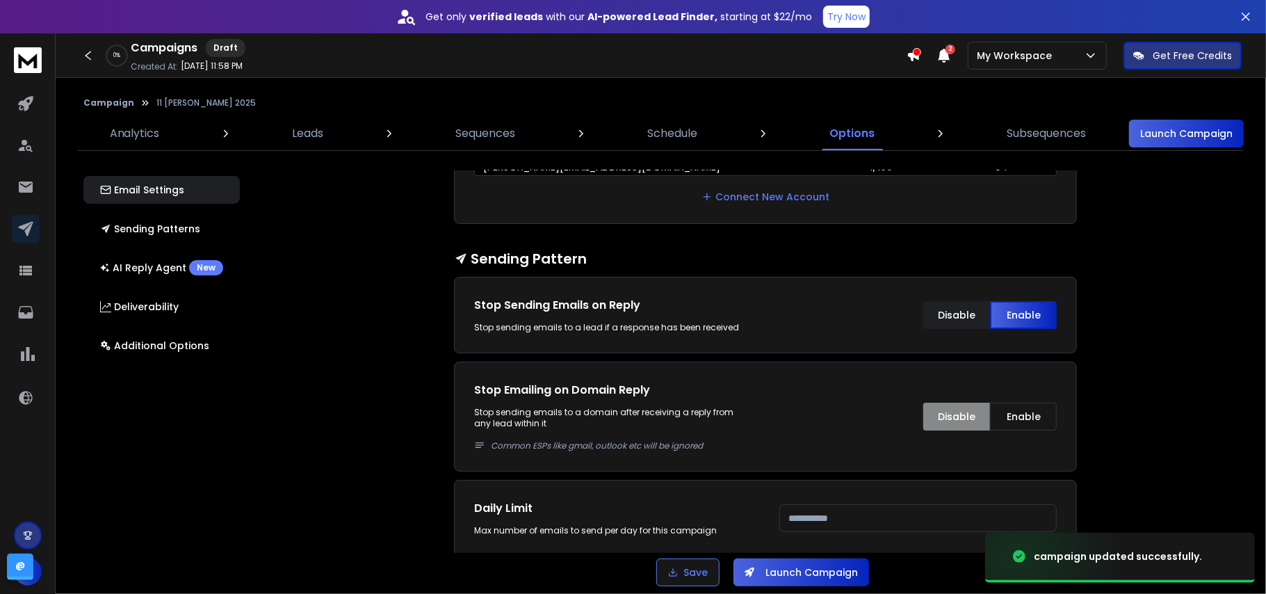
click at [577, 329] on div "Stop sending emails to a lead if a response has been received" at bounding box center [612, 327] width 277 height 11
click at [799, 569] on button "Launch Campaign" at bounding box center [801, 572] width 136 height 28
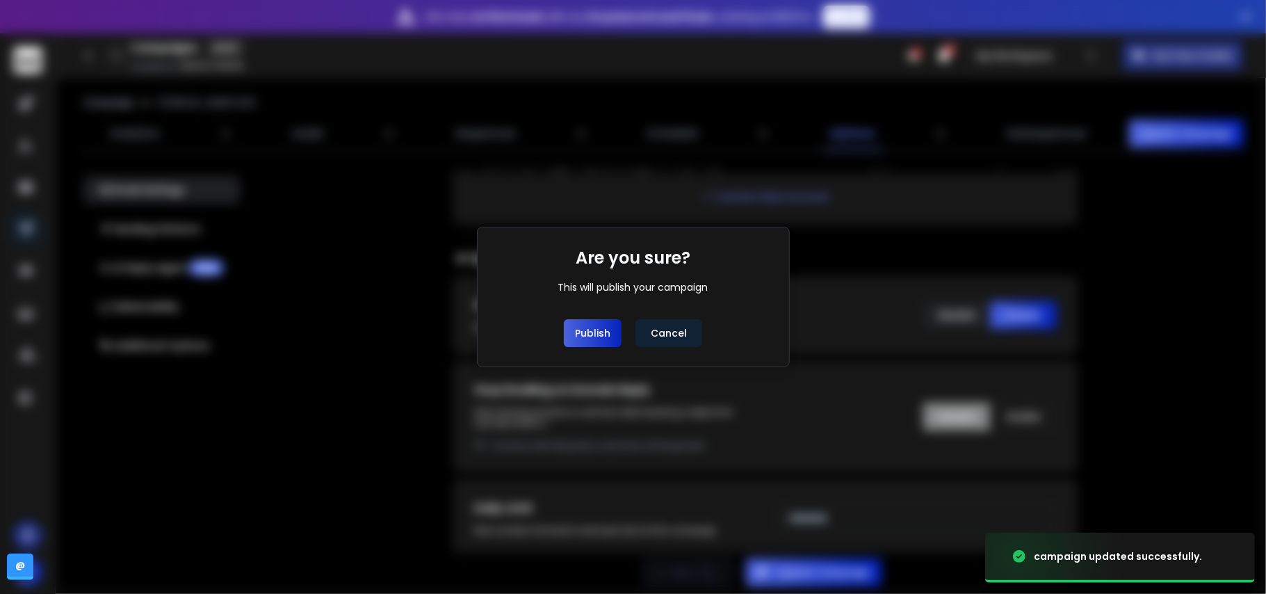
click at [578, 324] on button "Publish" at bounding box center [593, 333] width 58 height 28
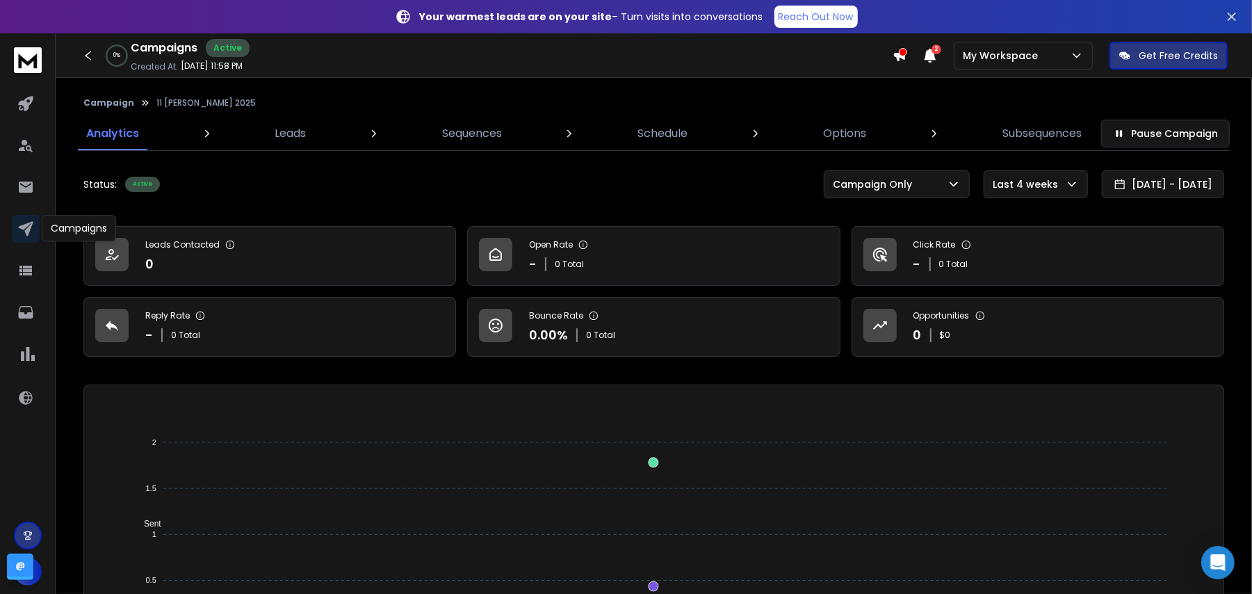
click at [28, 241] on link at bounding box center [26, 229] width 28 height 28
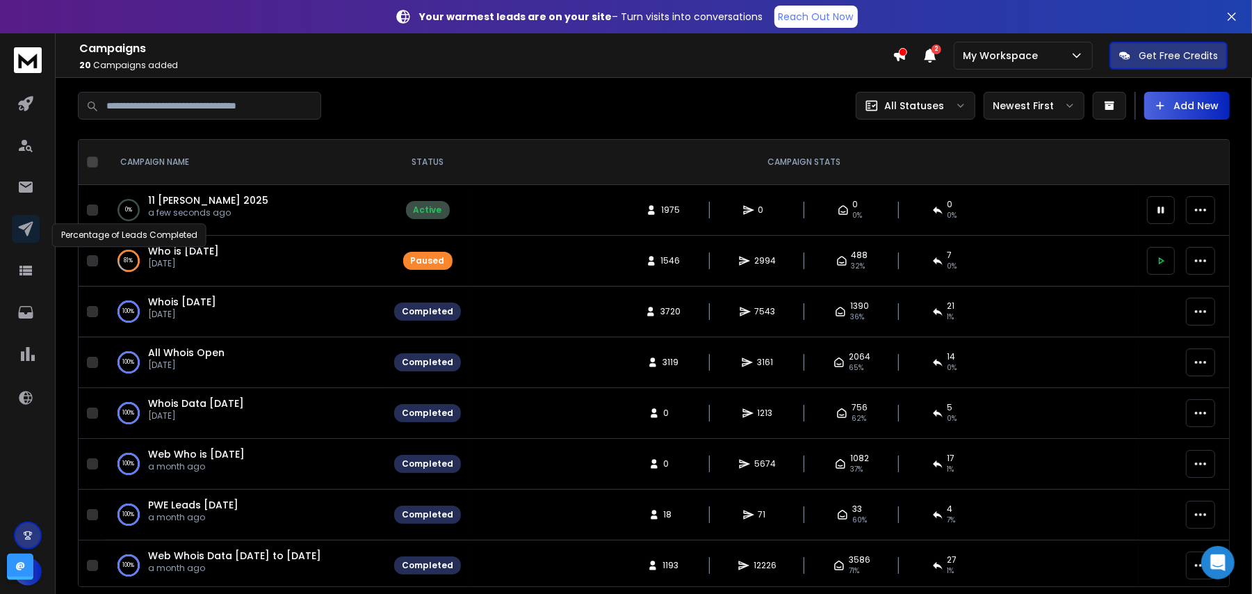
click at [219, 254] on span "Who is [DATE]" at bounding box center [183, 251] width 71 height 14
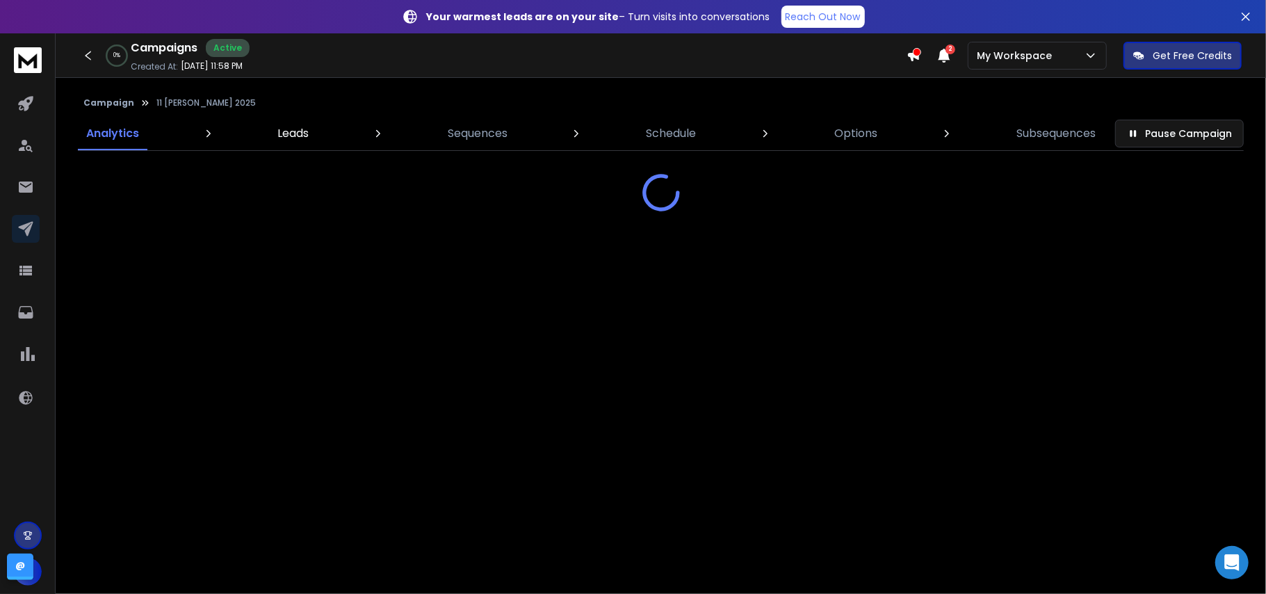
click at [291, 132] on p "Leads" at bounding box center [292, 133] width 31 height 17
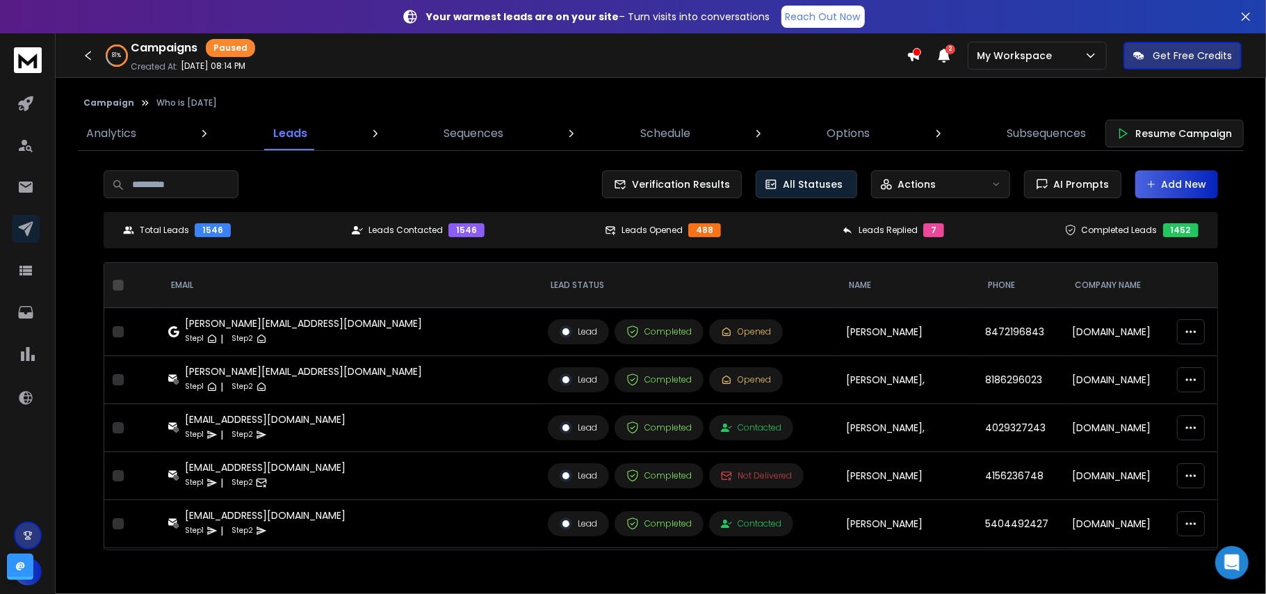
click at [817, 184] on p "All Statuses" at bounding box center [813, 184] width 60 height 14
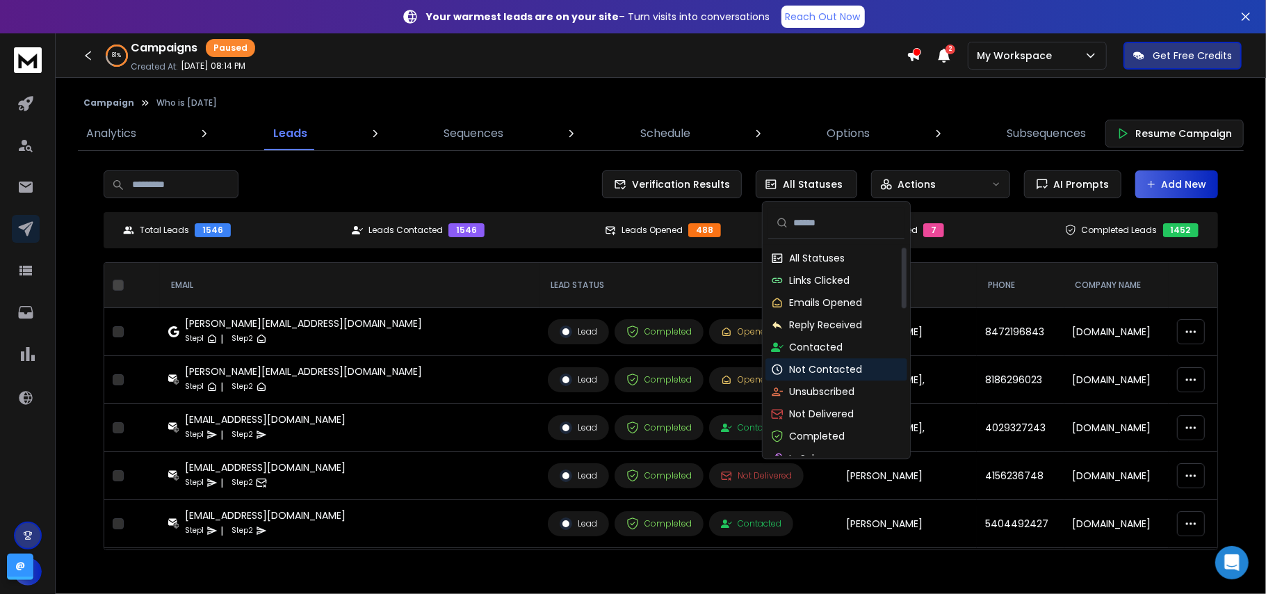
click at [829, 370] on p "Not Contacted" at bounding box center [825, 369] width 73 height 14
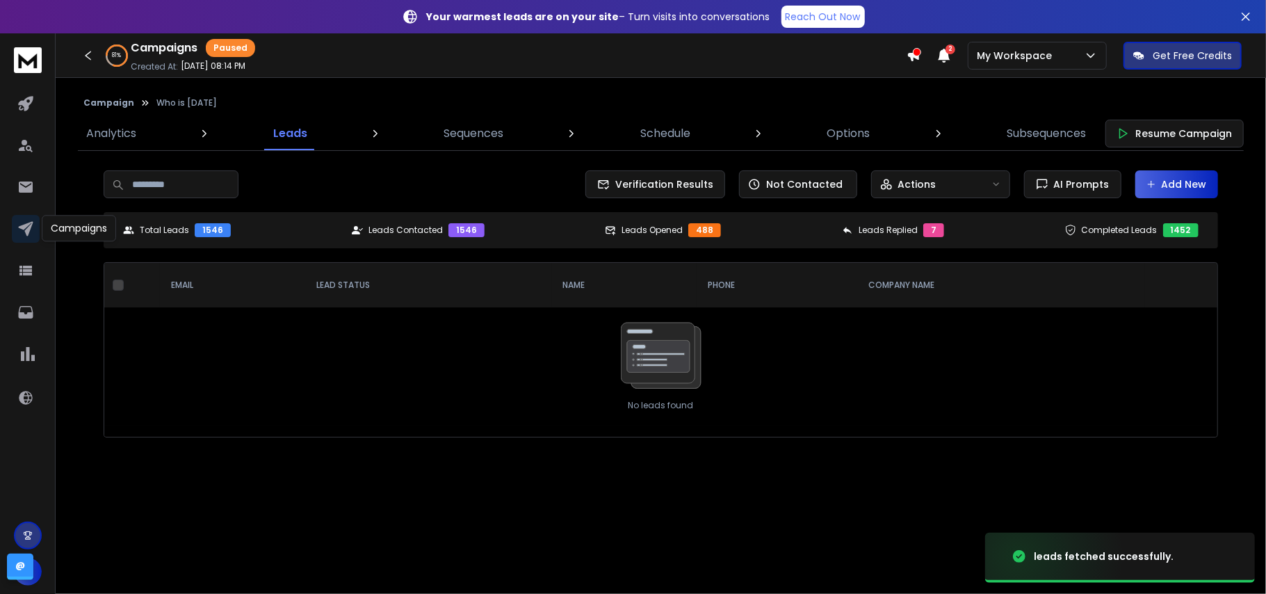
click at [34, 224] on link at bounding box center [26, 229] width 28 height 28
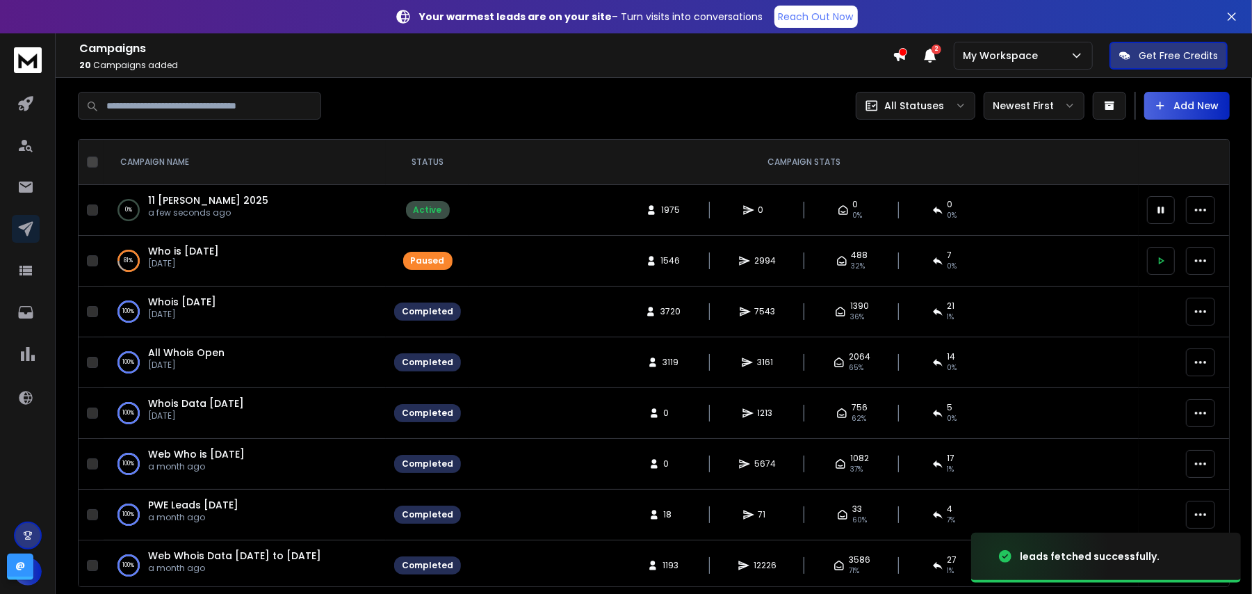
click at [1155, 259] on icon at bounding box center [1161, 260] width 13 height 13
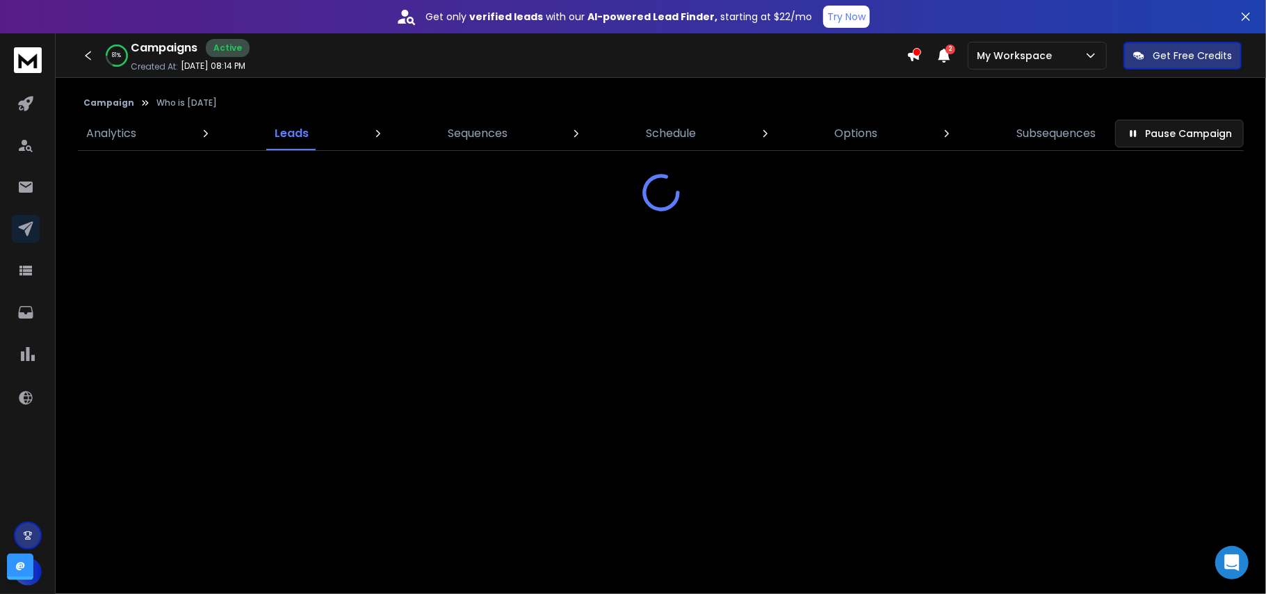
click at [295, 134] on p "Leads" at bounding box center [292, 133] width 34 height 17
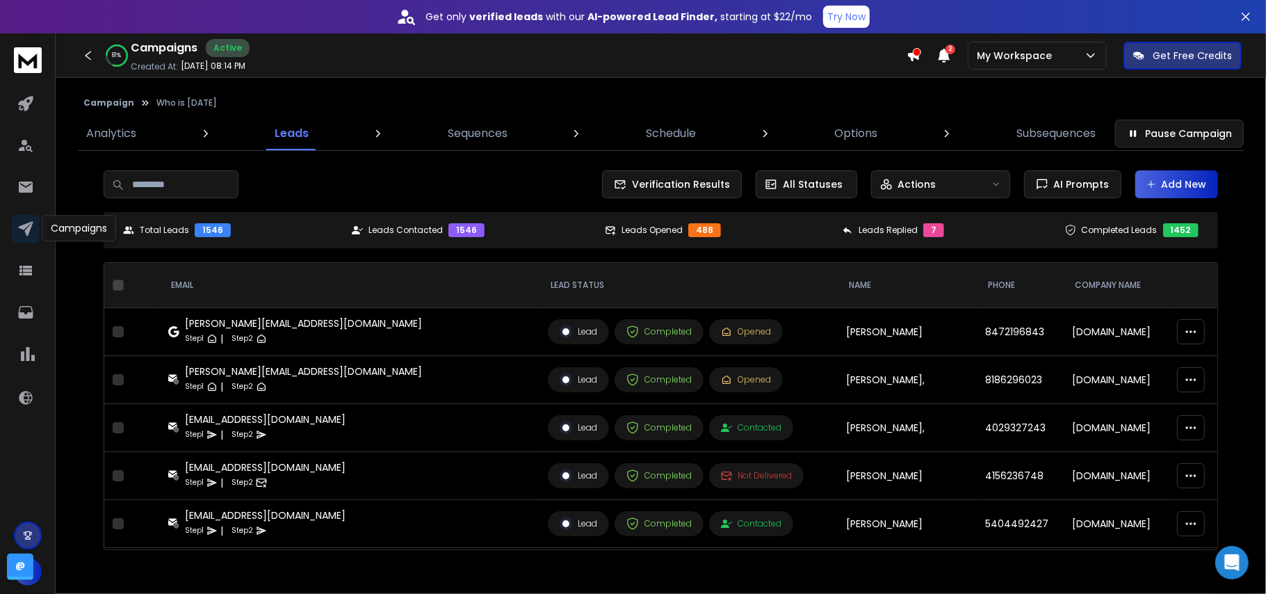
click at [20, 221] on icon at bounding box center [25, 228] width 17 height 17
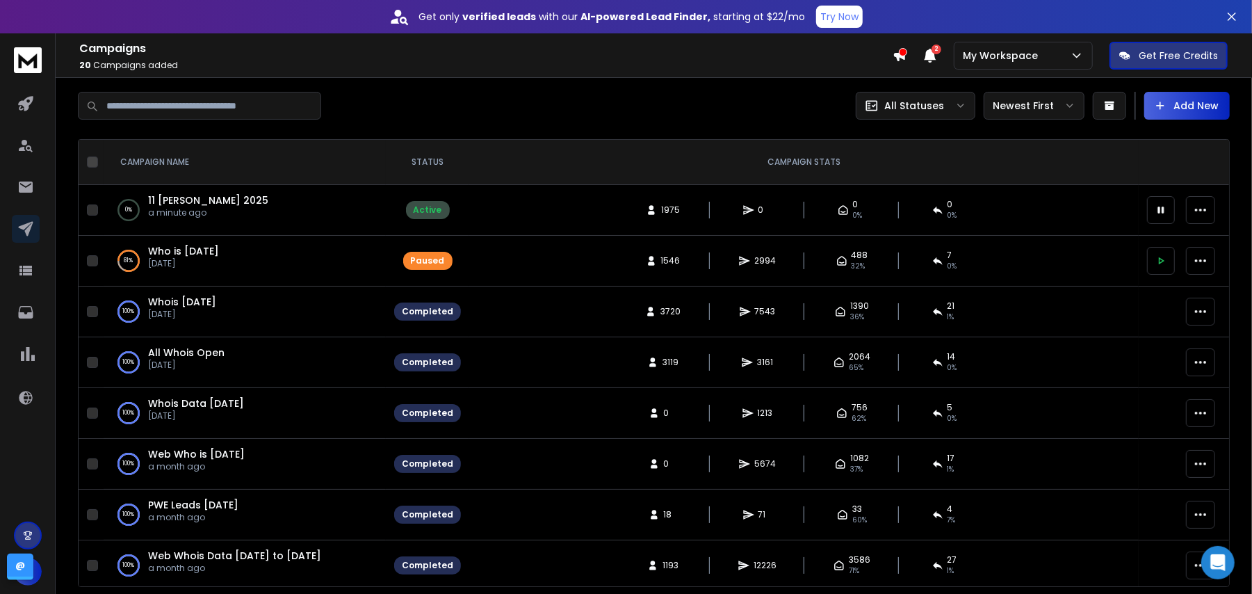
click at [187, 202] on span "11 Augst 2025" at bounding box center [208, 200] width 120 height 14
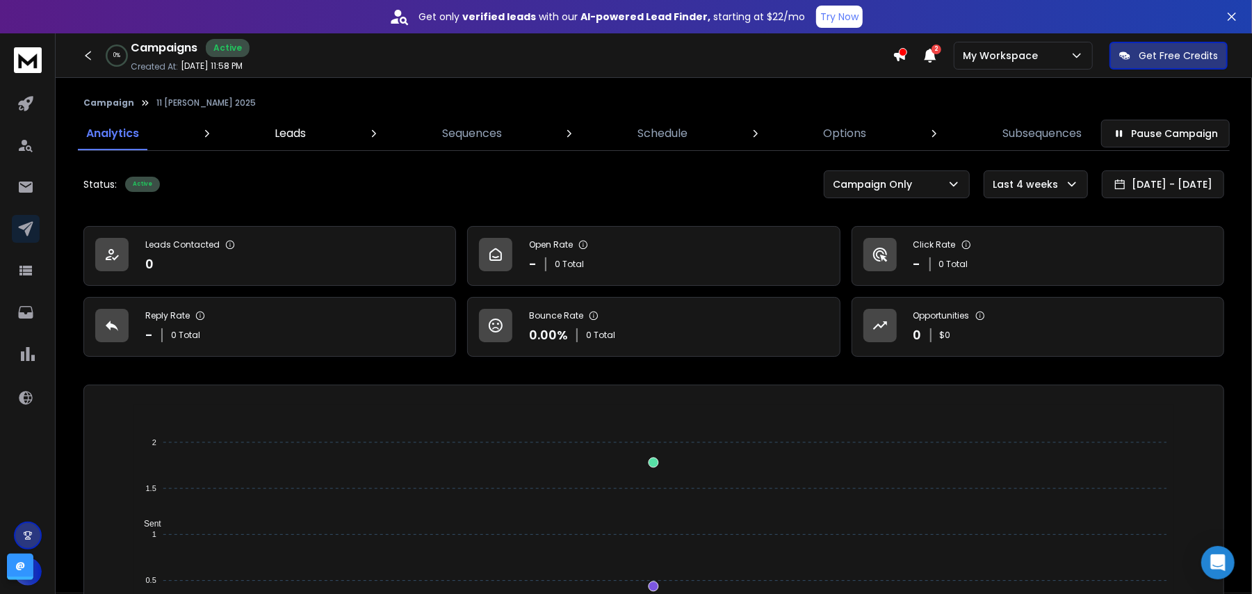
click at [293, 132] on p "Leads" at bounding box center [290, 133] width 31 height 17
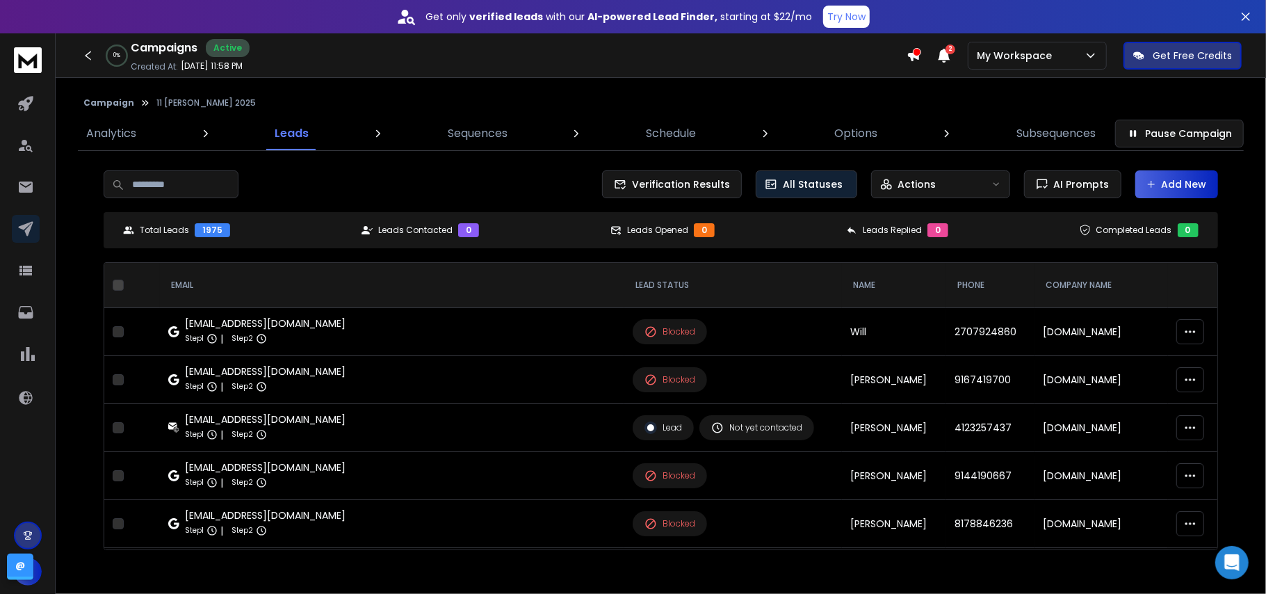
click at [816, 186] on p "All Statuses" at bounding box center [813, 184] width 60 height 14
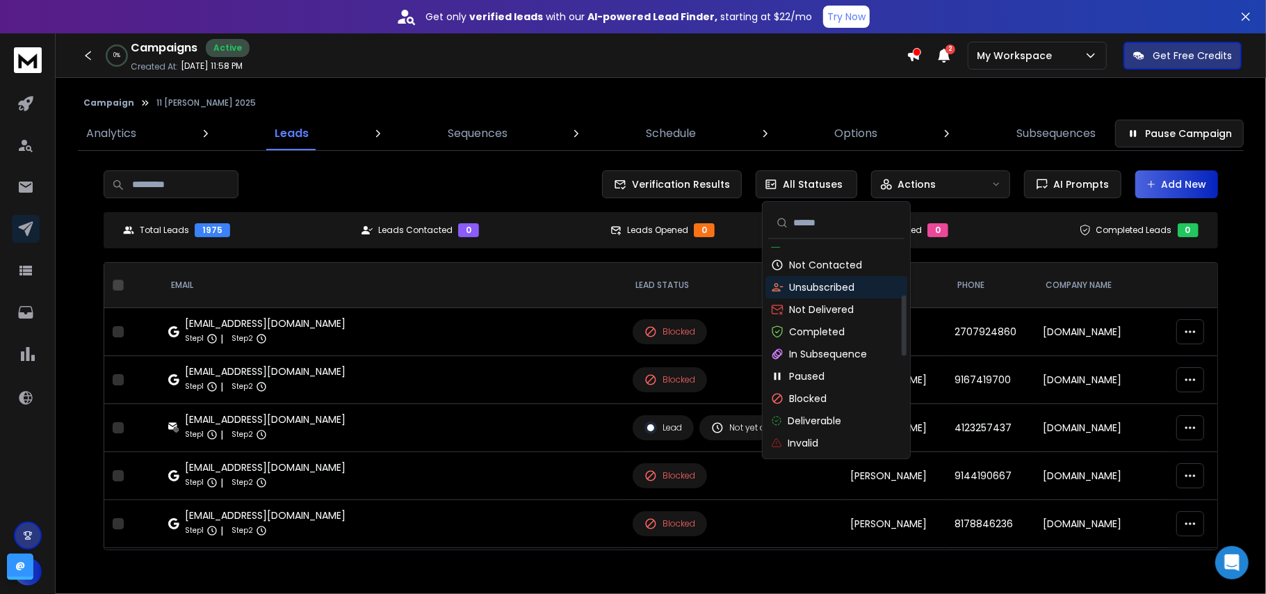
scroll to position [185, 0]
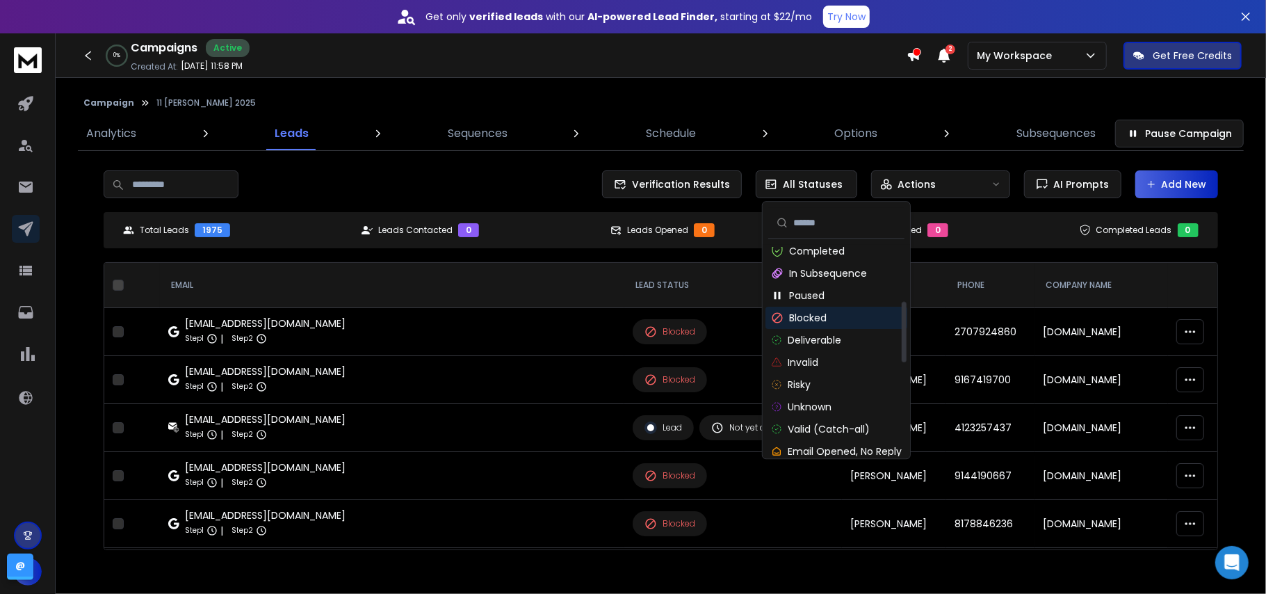
click at [824, 307] on div "Blocked" at bounding box center [836, 318] width 142 height 22
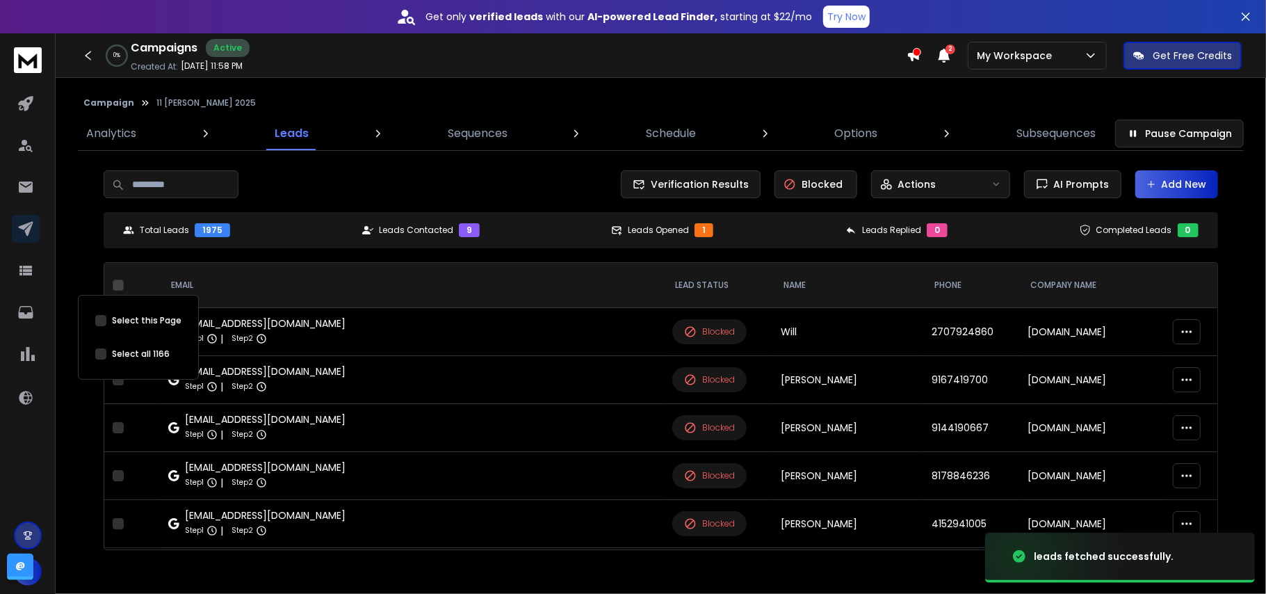
click at [98, 353] on button "Select this Page" at bounding box center [100, 353] width 11 height 11
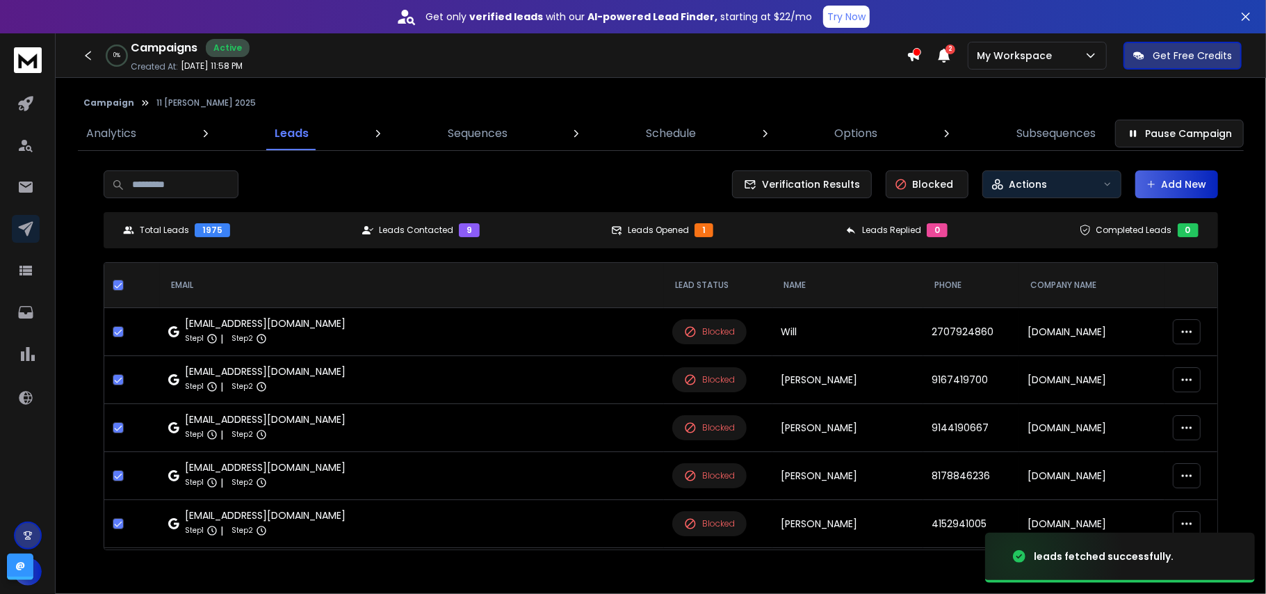
click at [1102, 187] on button "Actions" at bounding box center [1051, 184] width 139 height 28
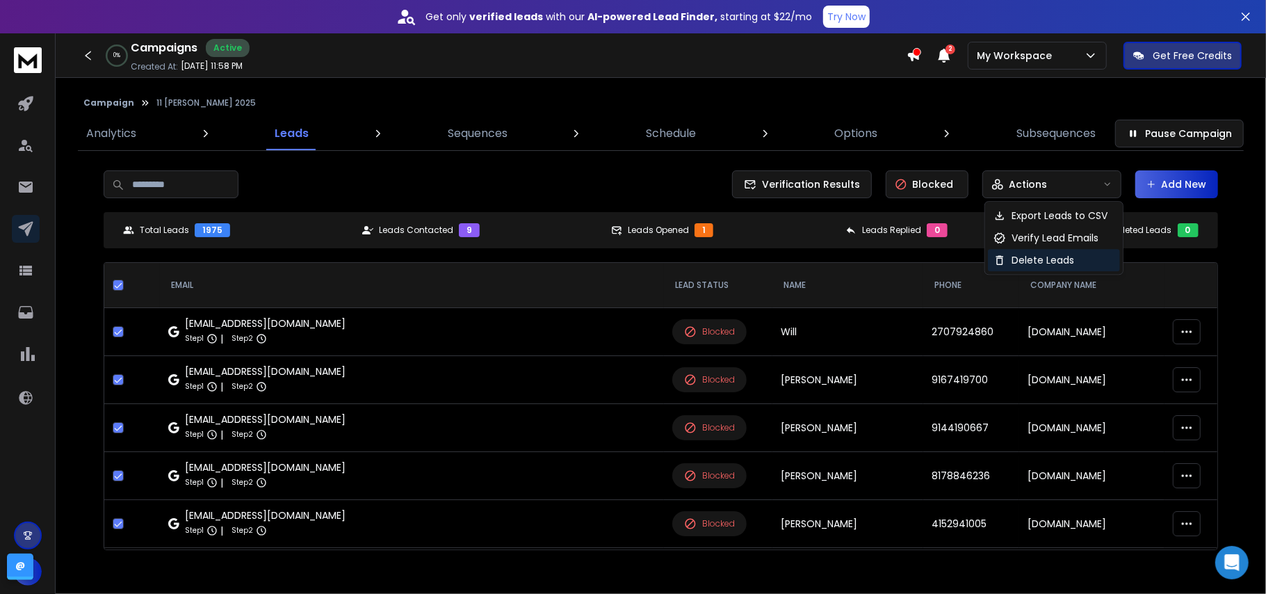
click at [1035, 254] on p "Delete Leads" at bounding box center [1042, 260] width 63 height 14
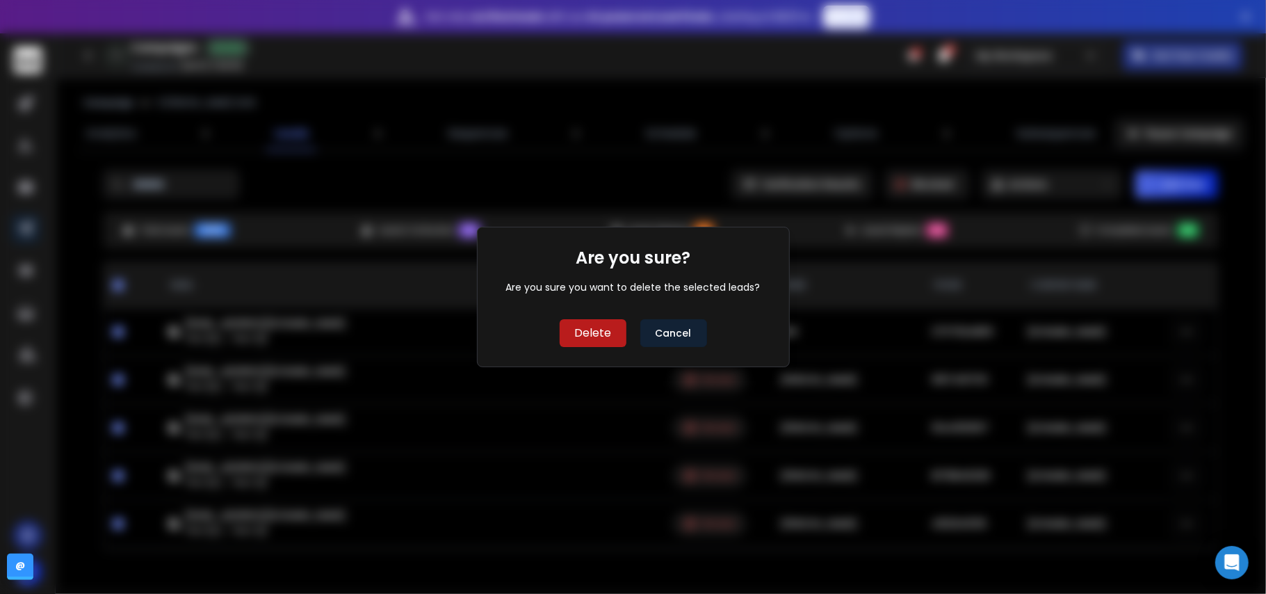
click at [608, 332] on button "Delete" at bounding box center [593, 333] width 67 height 28
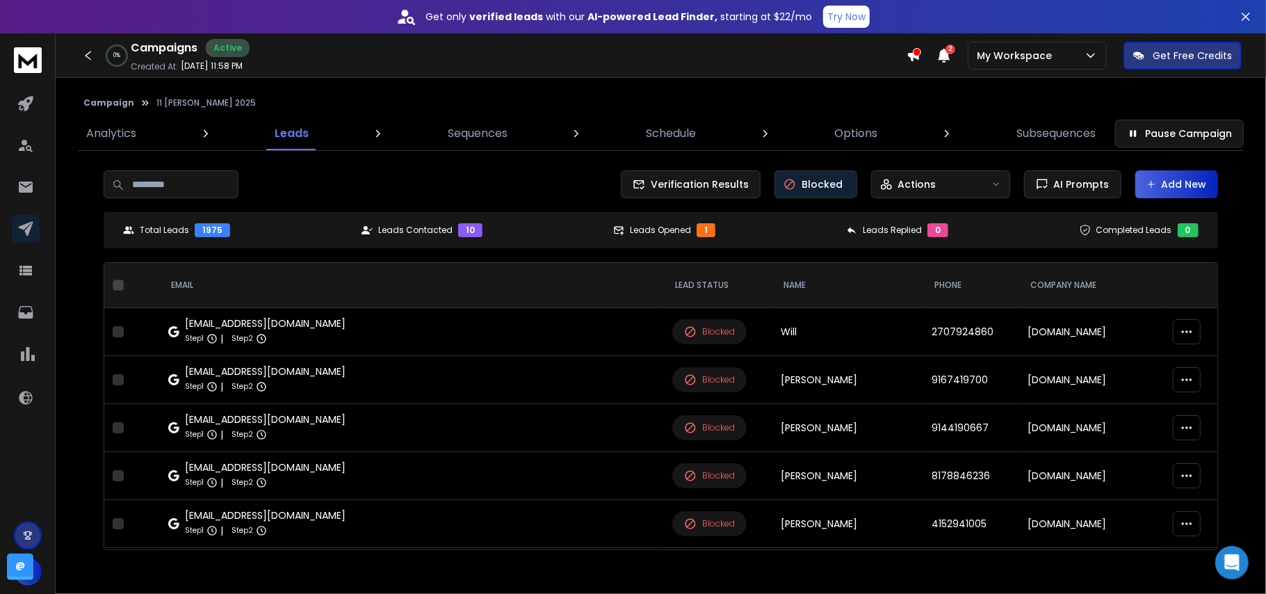
click at [841, 182] on p "Blocked" at bounding box center [821, 184] width 41 height 14
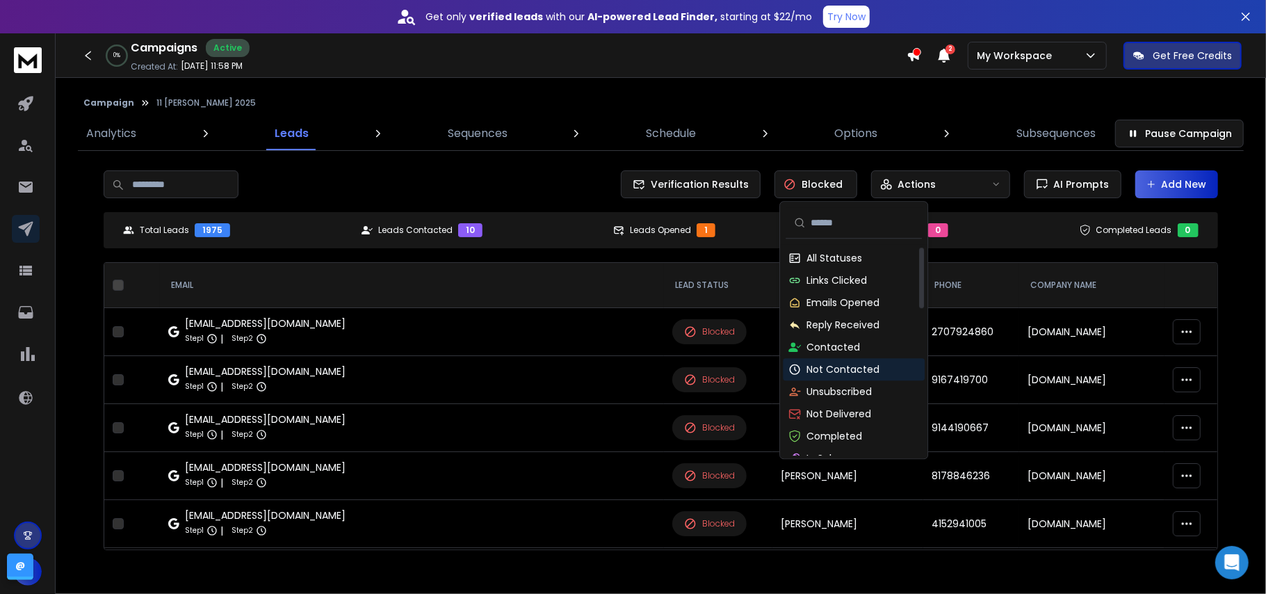
click at [842, 360] on div "Not Contacted" at bounding box center [854, 369] width 142 height 22
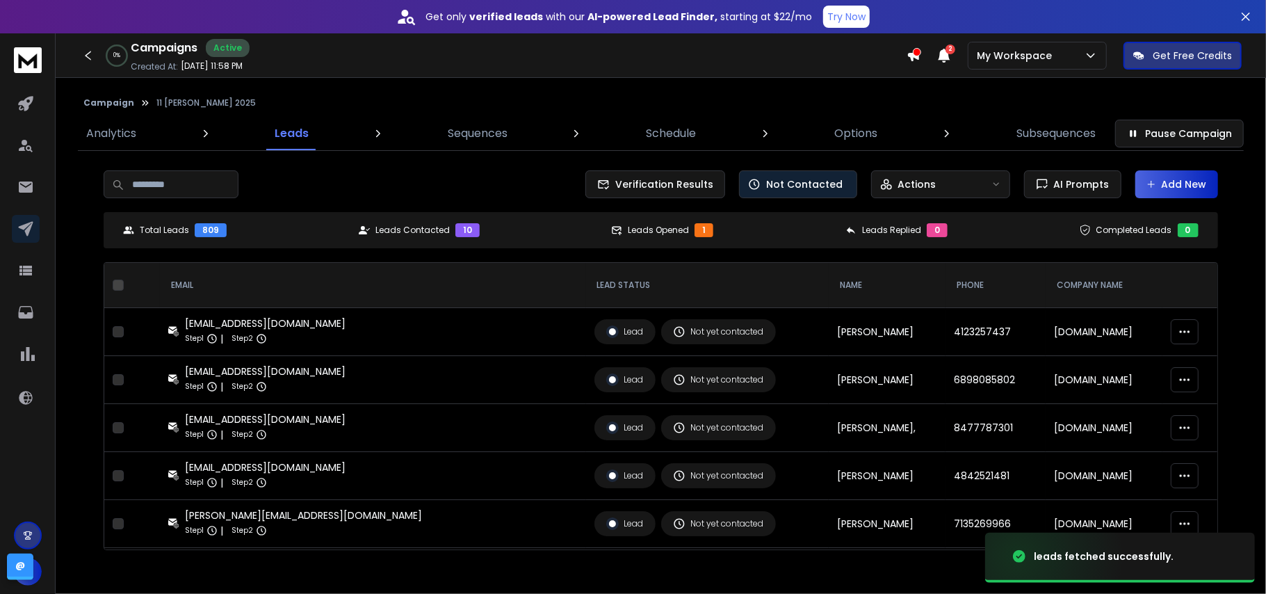
click at [822, 181] on p "Not Contacted" at bounding box center [804, 184] width 76 height 14
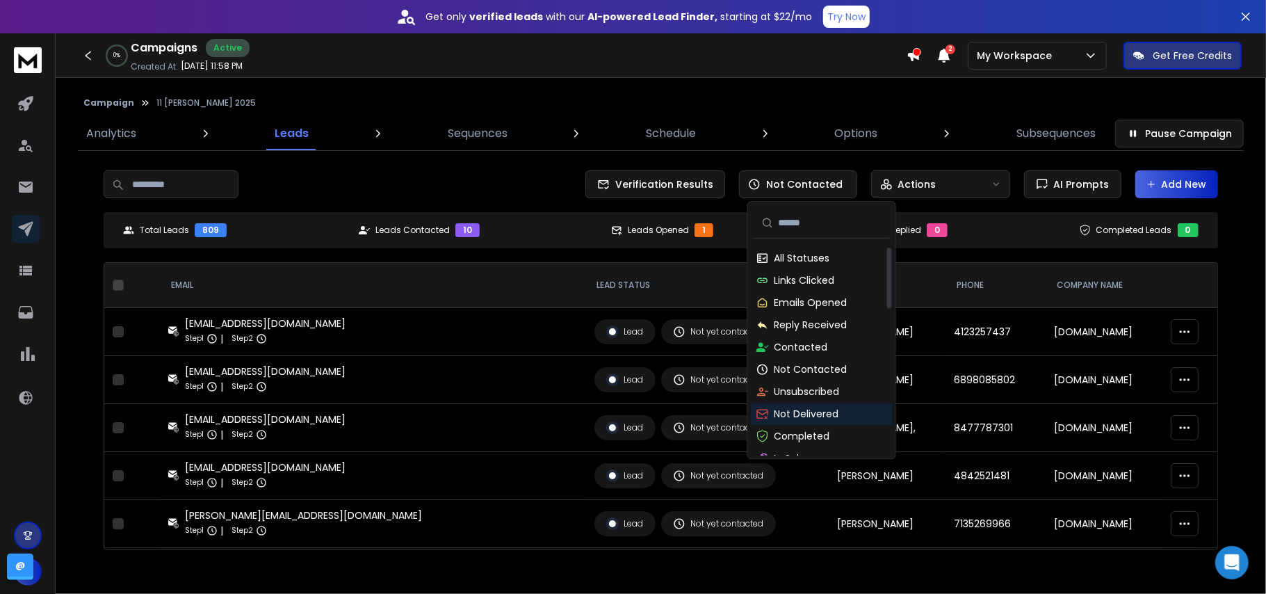
click at [813, 414] on p "Not Delivered" at bounding box center [806, 414] width 65 height 14
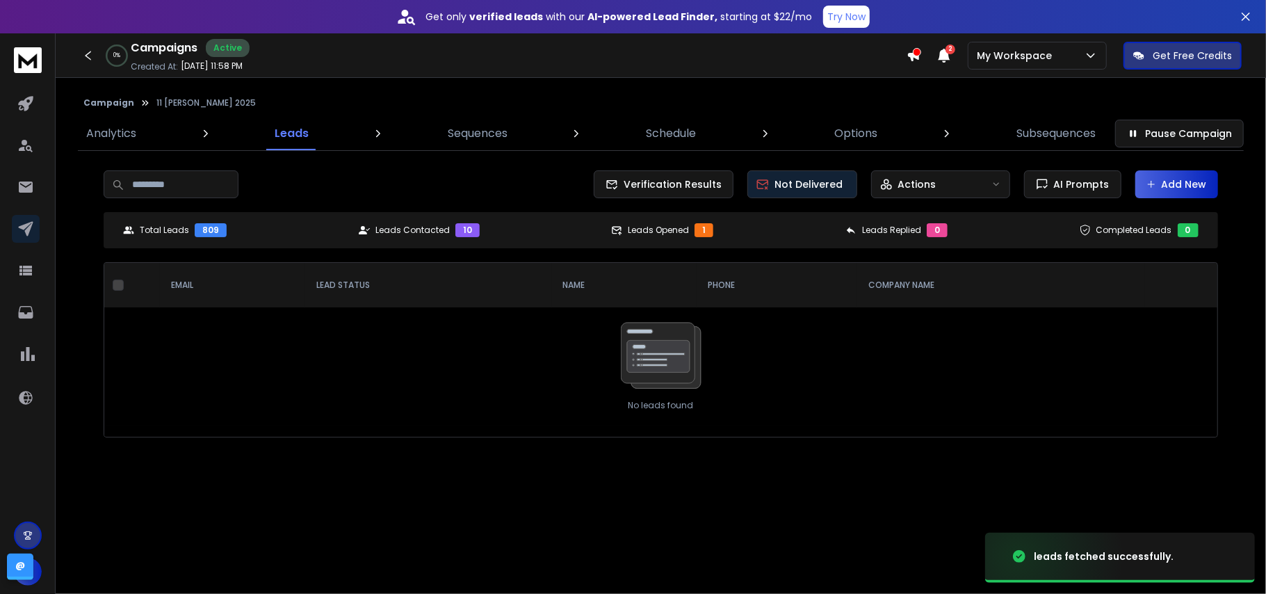
click at [819, 182] on p "Not Delivered" at bounding box center [808, 184] width 68 height 14
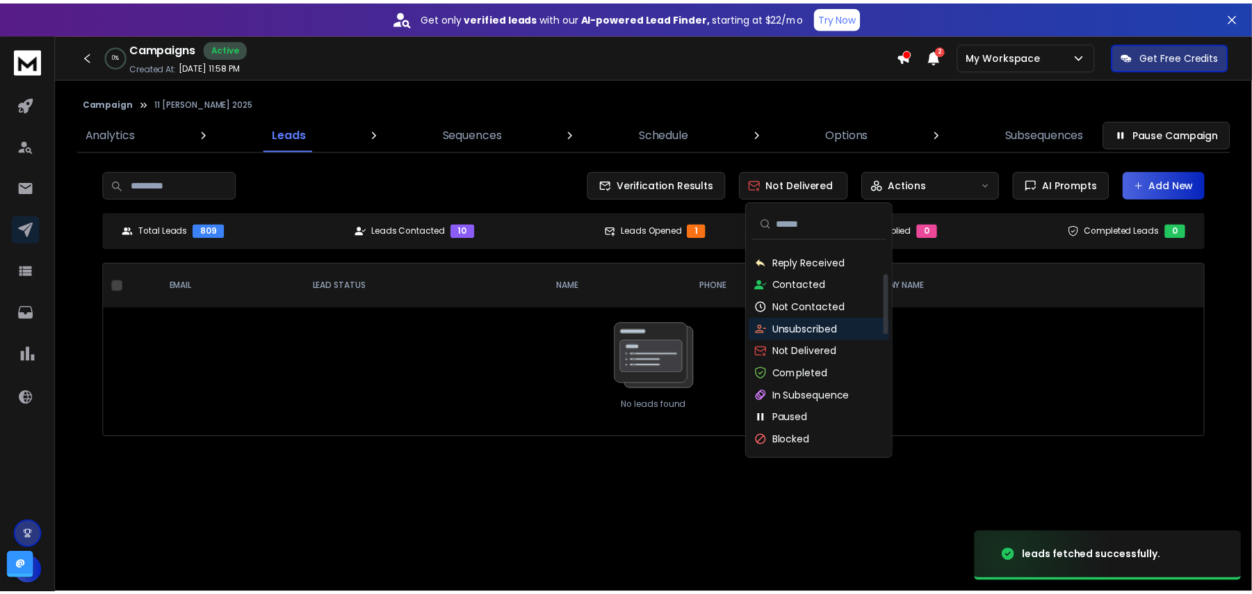
scroll to position [92, 0]
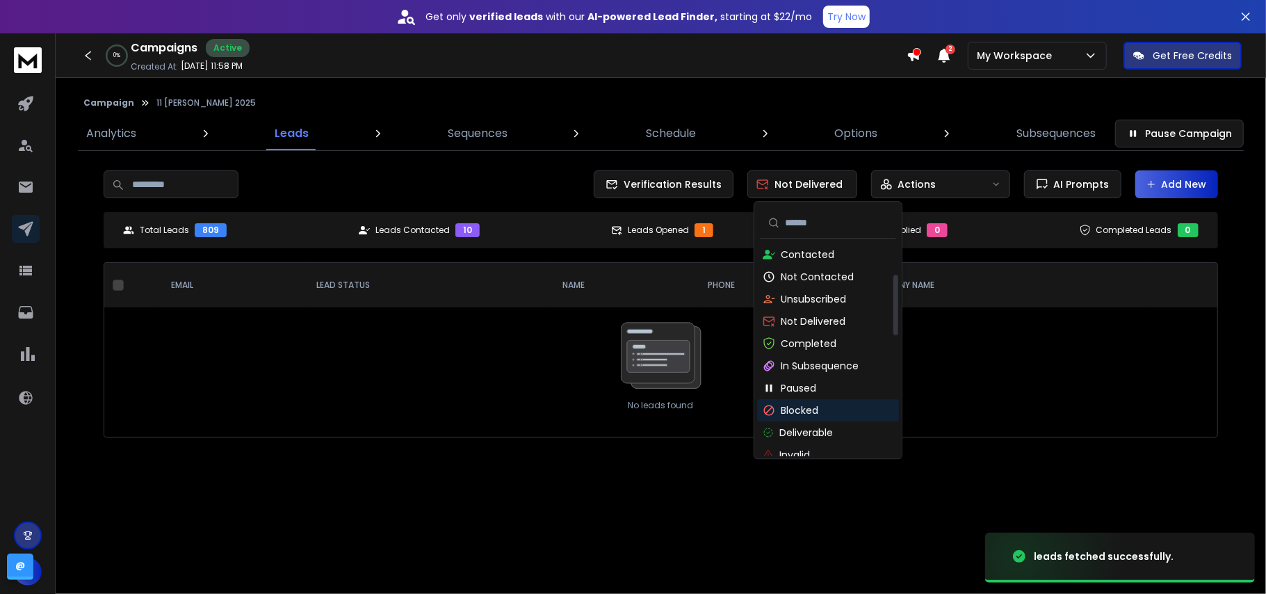
click at [827, 418] on div "Blocked" at bounding box center [828, 410] width 142 height 22
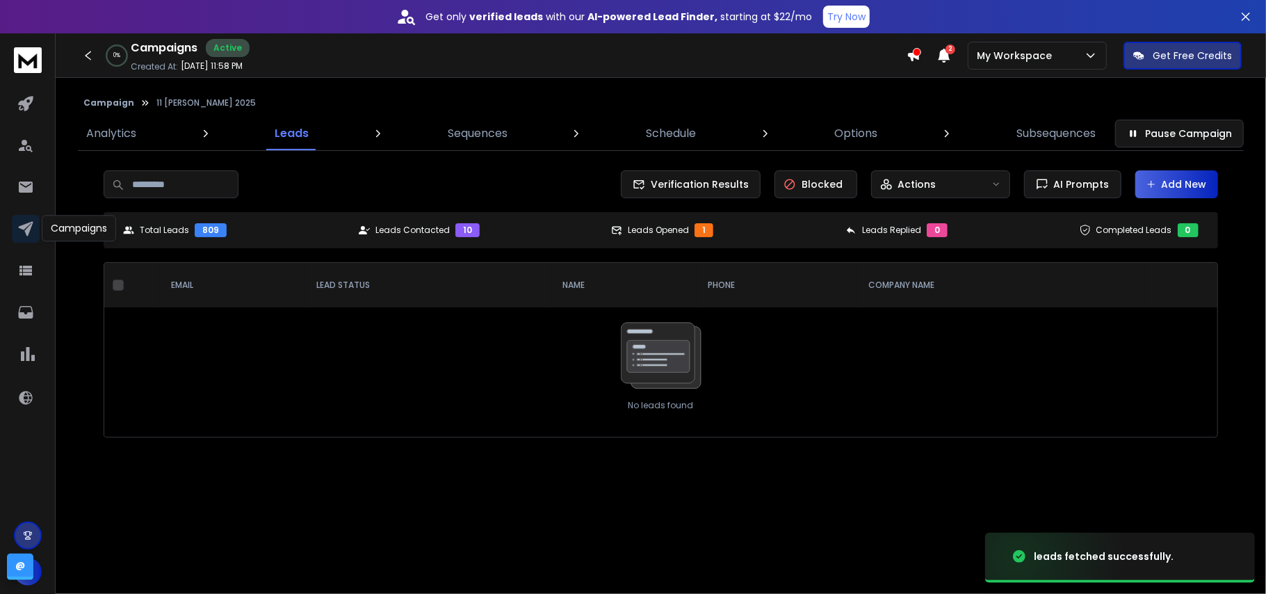
click at [26, 237] on link at bounding box center [26, 229] width 28 height 28
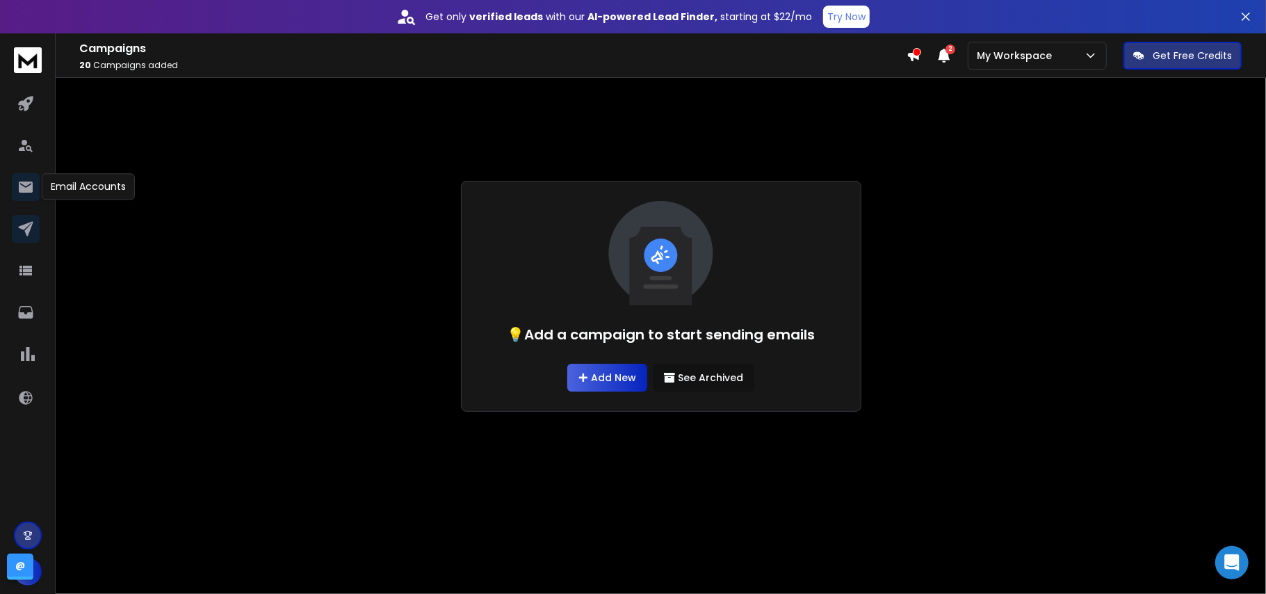
click at [26, 192] on icon at bounding box center [26, 186] width 14 height 11
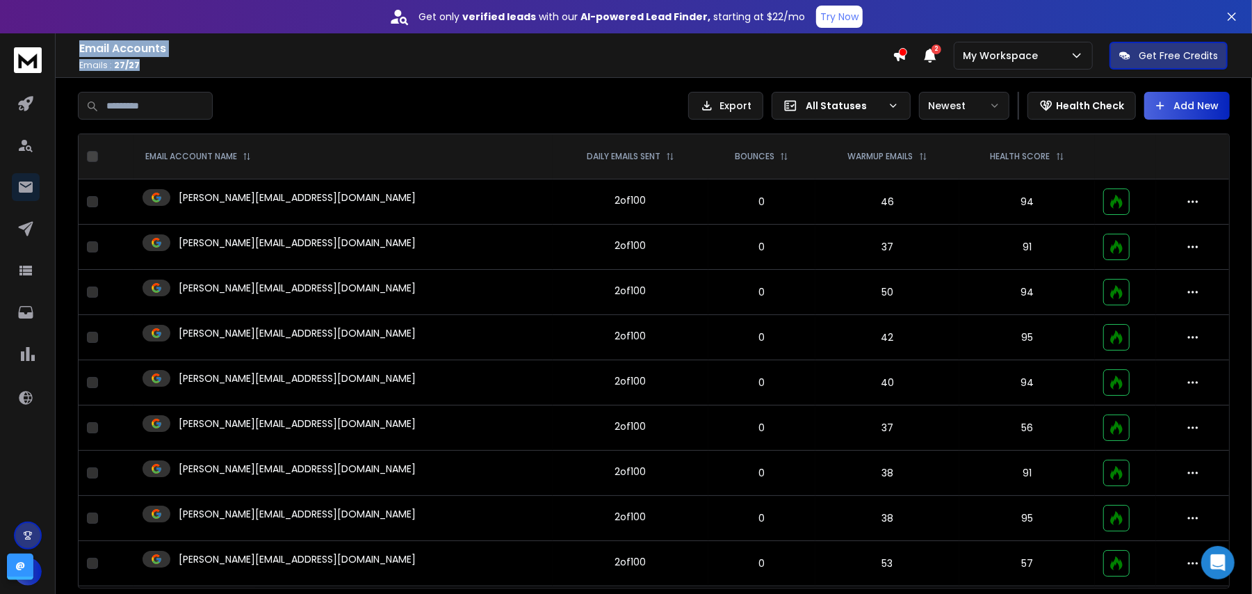
drag, startPoint x: 79, startPoint y: 43, endPoint x: 159, endPoint y: 59, distance: 81.5
click at [159, 59] on div "Email Accounts Emails : 27 / 27" at bounding box center [485, 55] width 813 height 31
click at [140, 64] on p "Emails : 27 / 27" at bounding box center [485, 65] width 813 height 11
click at [28, 232] on icon at bounding box center [25, 228] width 15 height 15
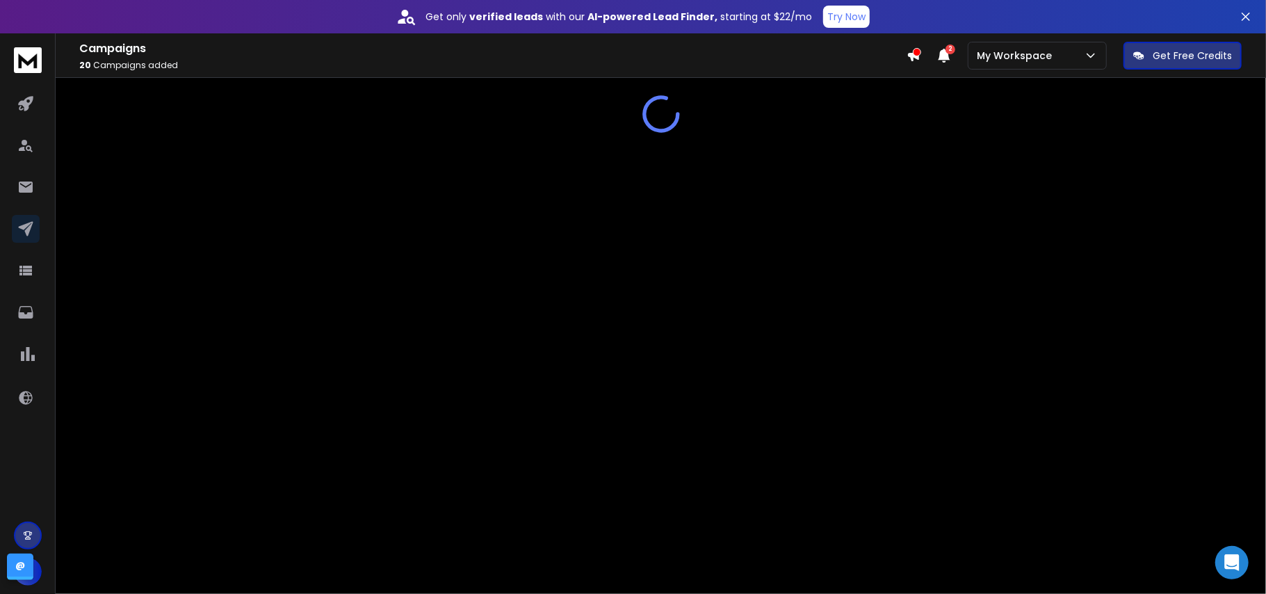
click at [701, 19] on strong "AI-powered Lead Finder," at bounding box center [652, 17] width 130 height 14
click at [716, 46] on h1 "Campaigns" at bounding box center [492, 48] width 827 height 17
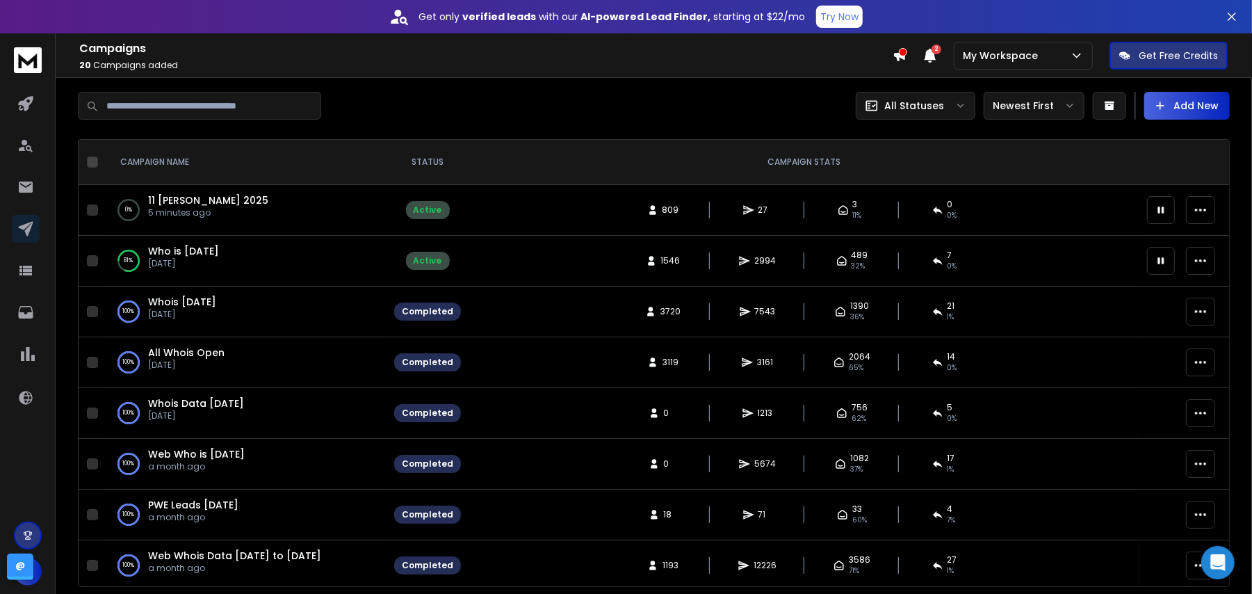
drag, startPoint x: 804, startPoint y: 11, endPoint x: 430, endPoint y: 12, distance: 374.0
click at [430, 12] on p "Get only verified leads with our AI-powered Lead Finder, starting at $22/mo" at bounding box center [611, 17] width 386 height 14
click at [503, 83] on div "Campaigns 20 Campaigns Added All Statuses Newest First Add New CAMPAIGN NAME ST…" at bounding box center [654, 339] width 1196 height 523
click at [963, 110] on icon "button" at bounding box center [960, 105] width 11 height 11
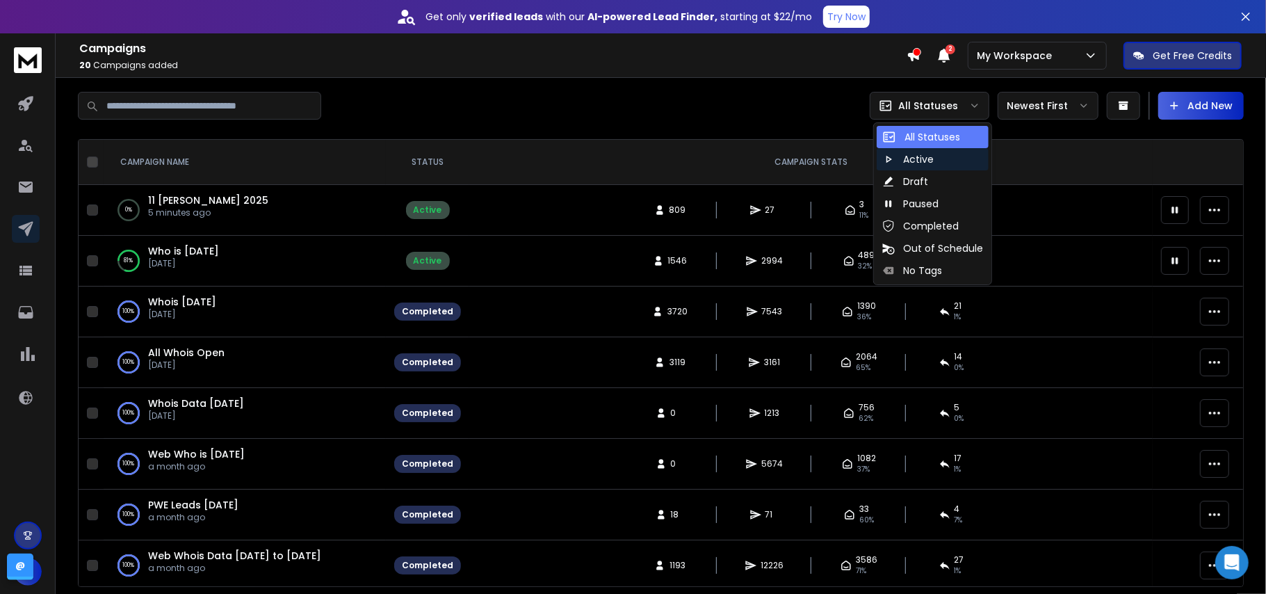
click at [929, 158] on div "Active" at bounding box center [907, 159] width 51 height 14
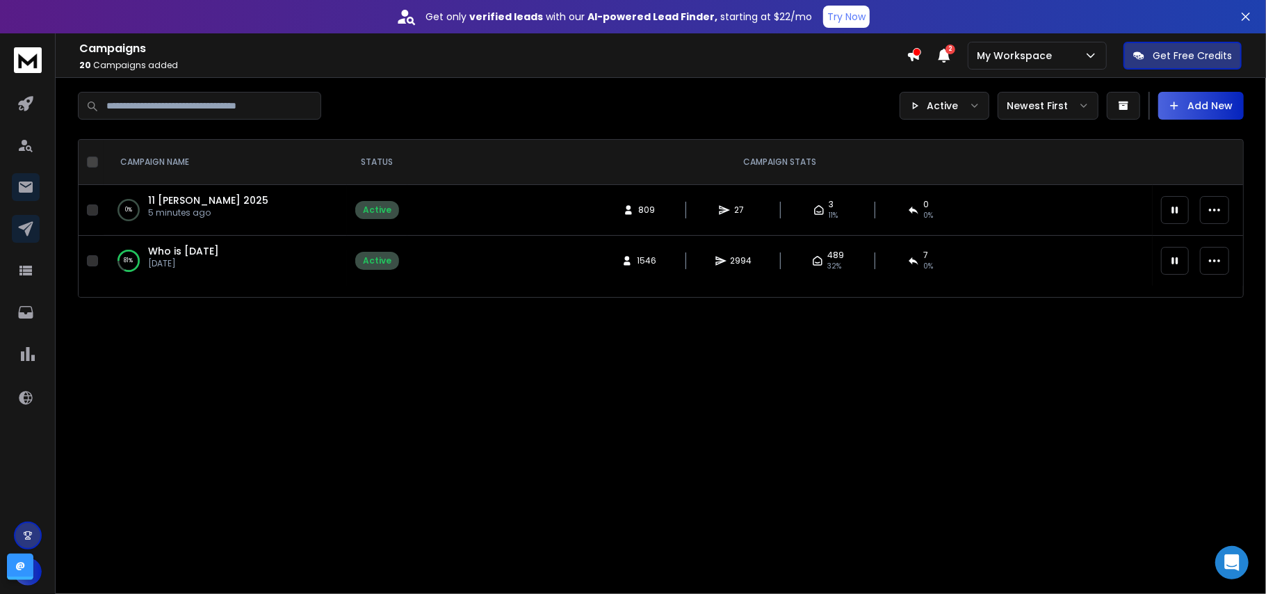
click at [12, 181] on link at bounding box center [26, 187] width 28 height 28
